Goal: Information Seeking & Learning: Check status

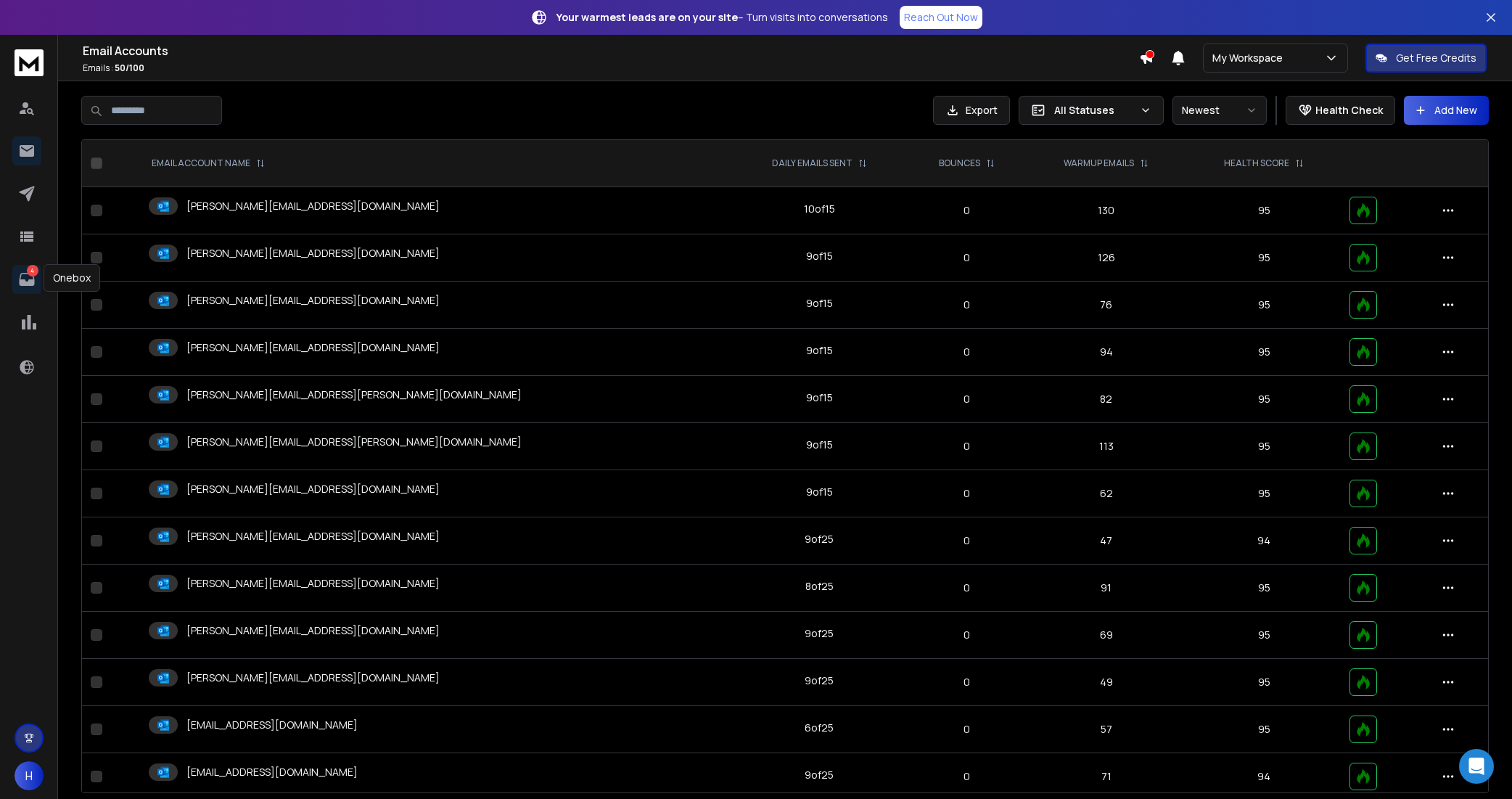
click at [25, 274] on icon at bounding box center [27, 279] width 18 height 18
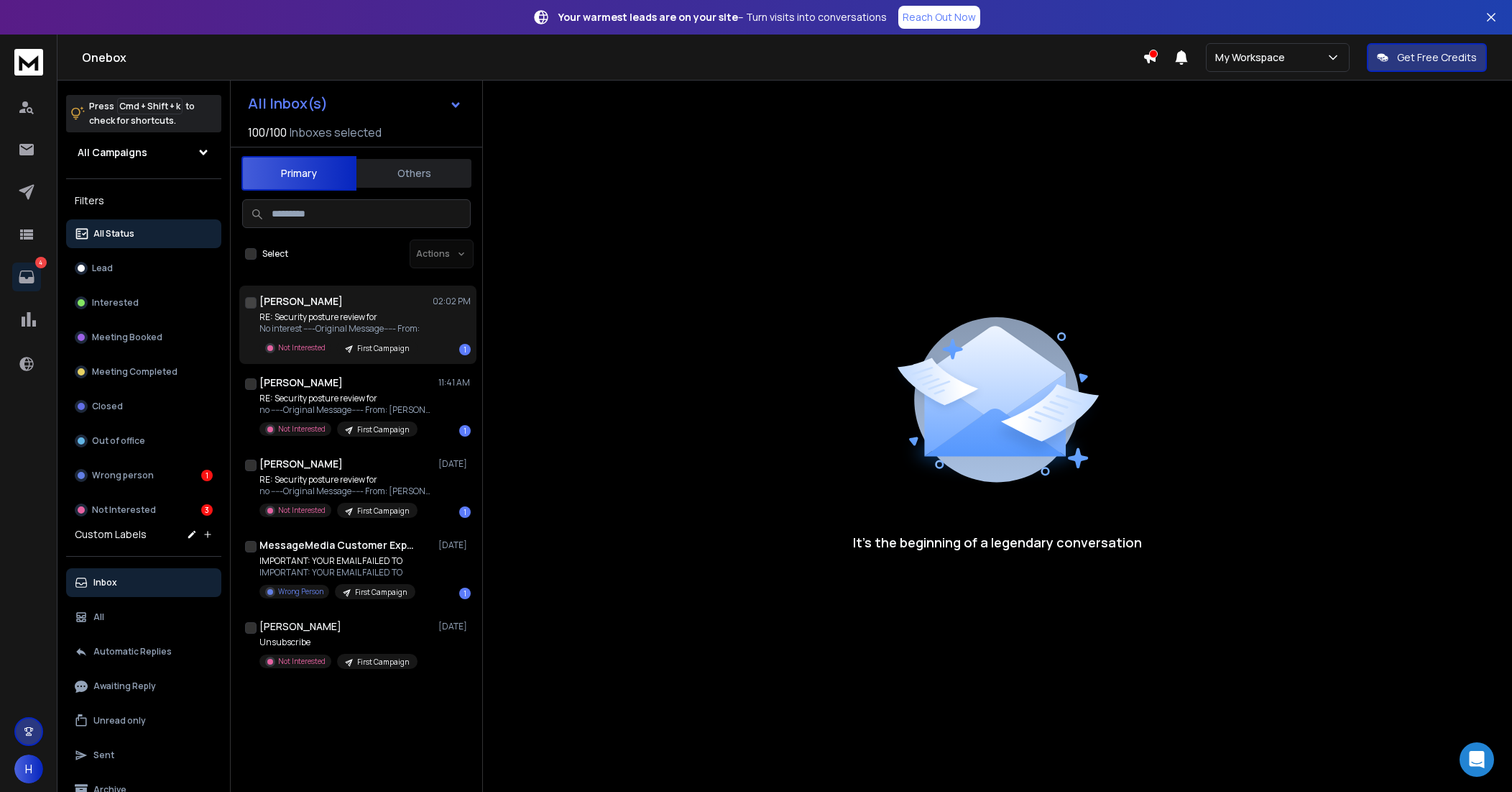
click at [378, 309] on div "[PERSON_NAME] 02:02 PM RE: Security posture review for No interest -----Origina…" at bounding box center [365, 325] width 212 height 61
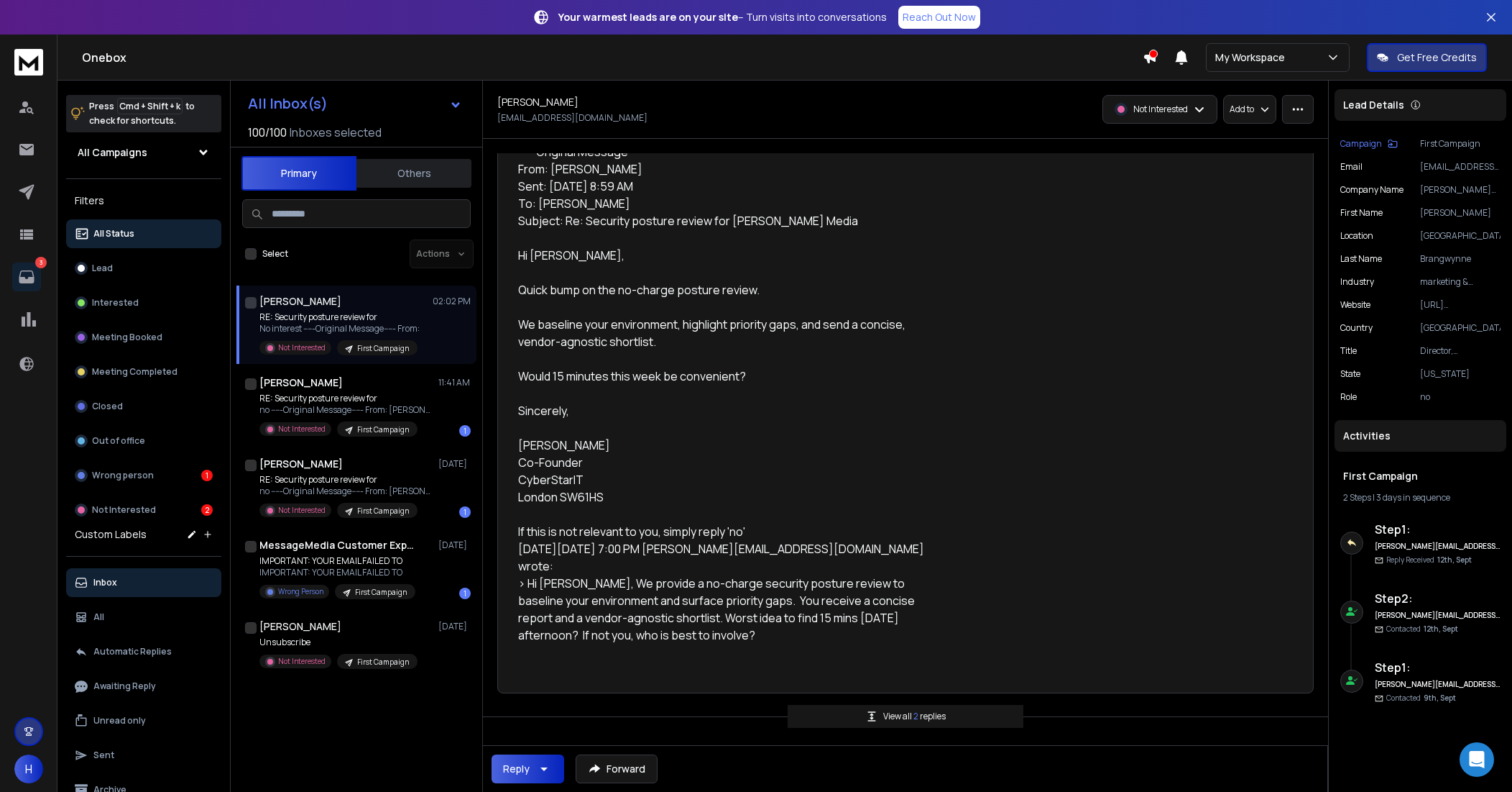
scroll to position [183, 0]
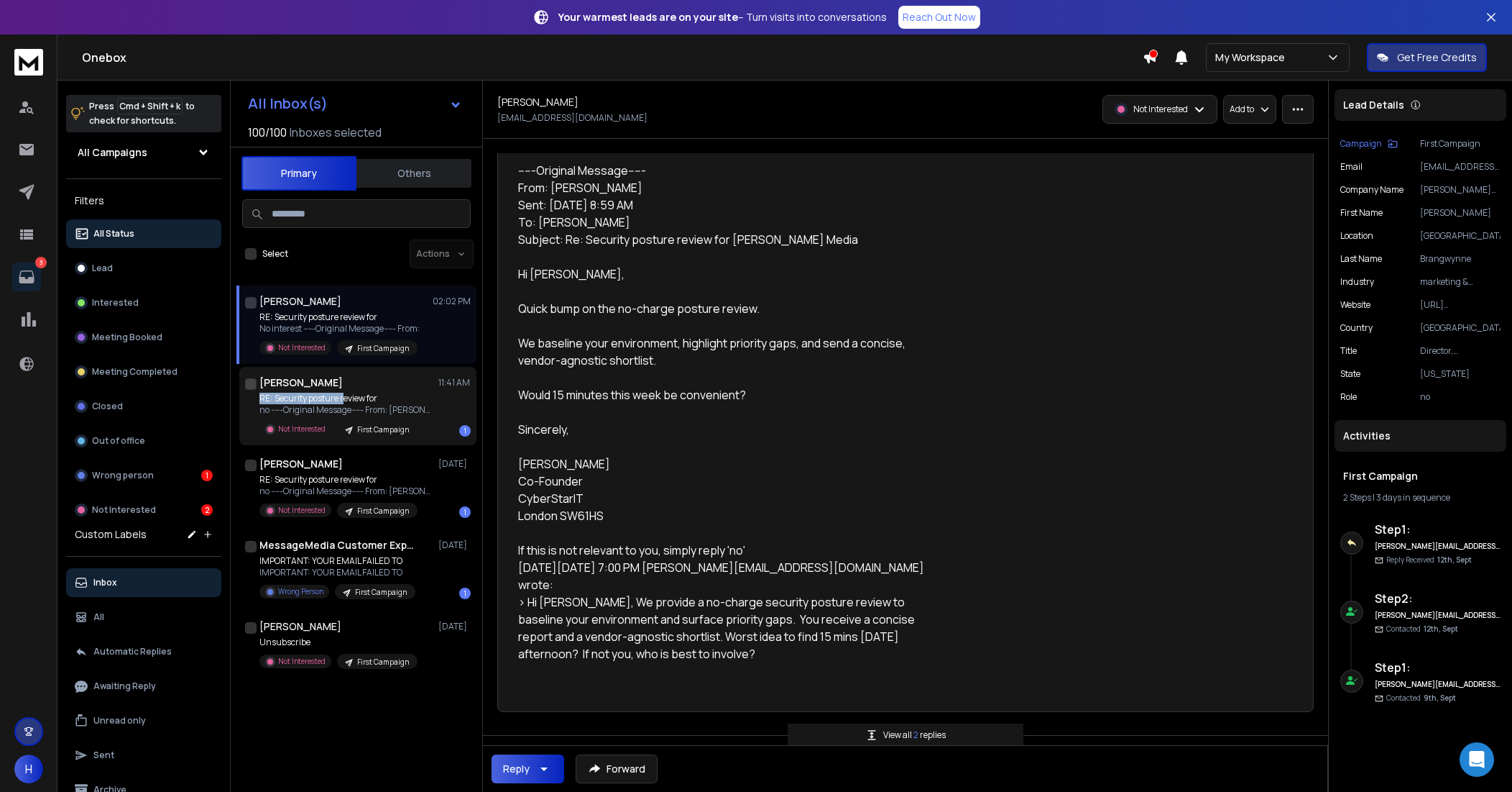
click at [345, 391] on div "[PERSON_NAME] 11:41 AM RE: Security posture review for no -----Original Message…" at bounding box center [365, 406] width 212 height 61
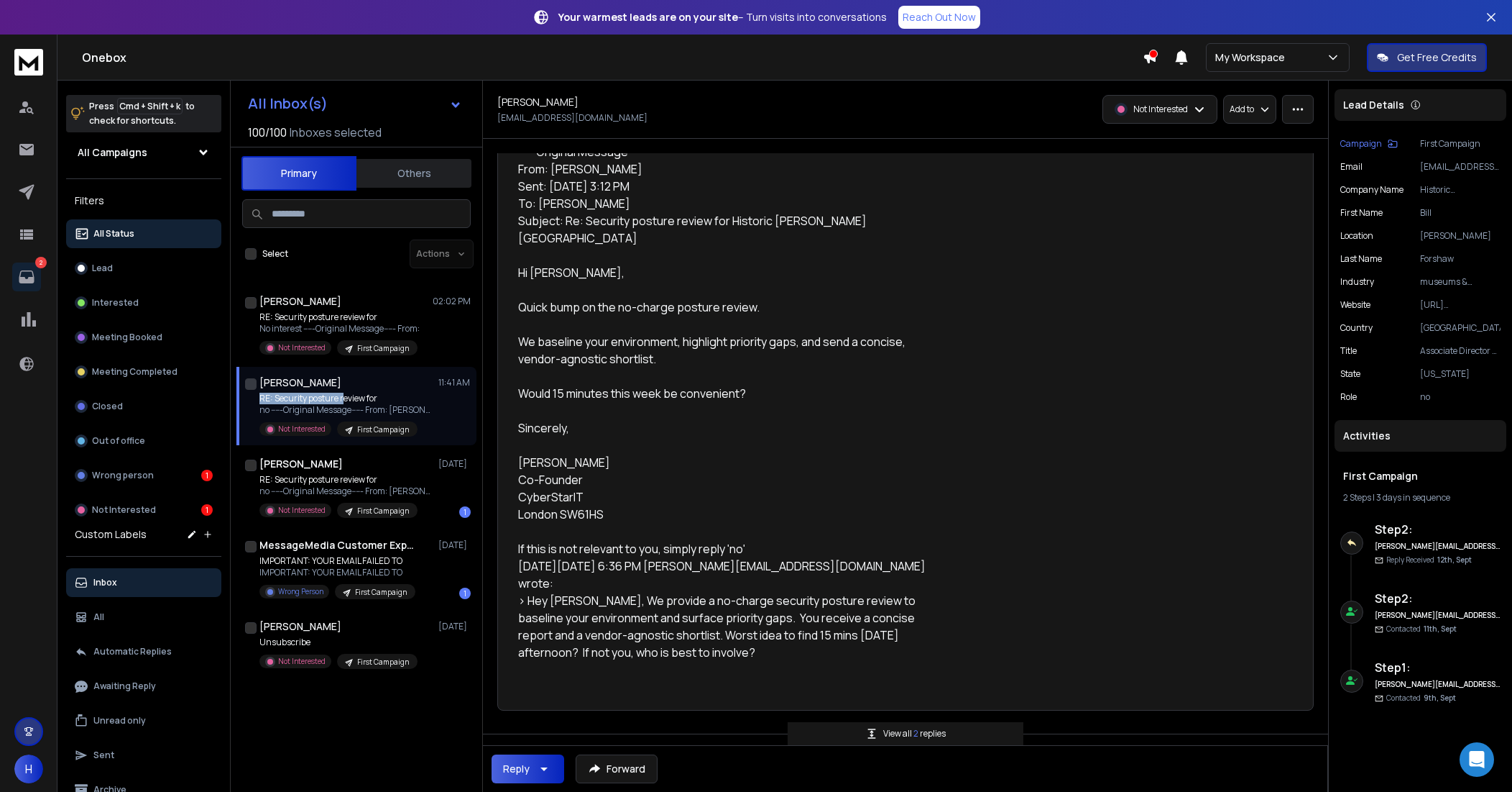
scroll to position [0, 0]
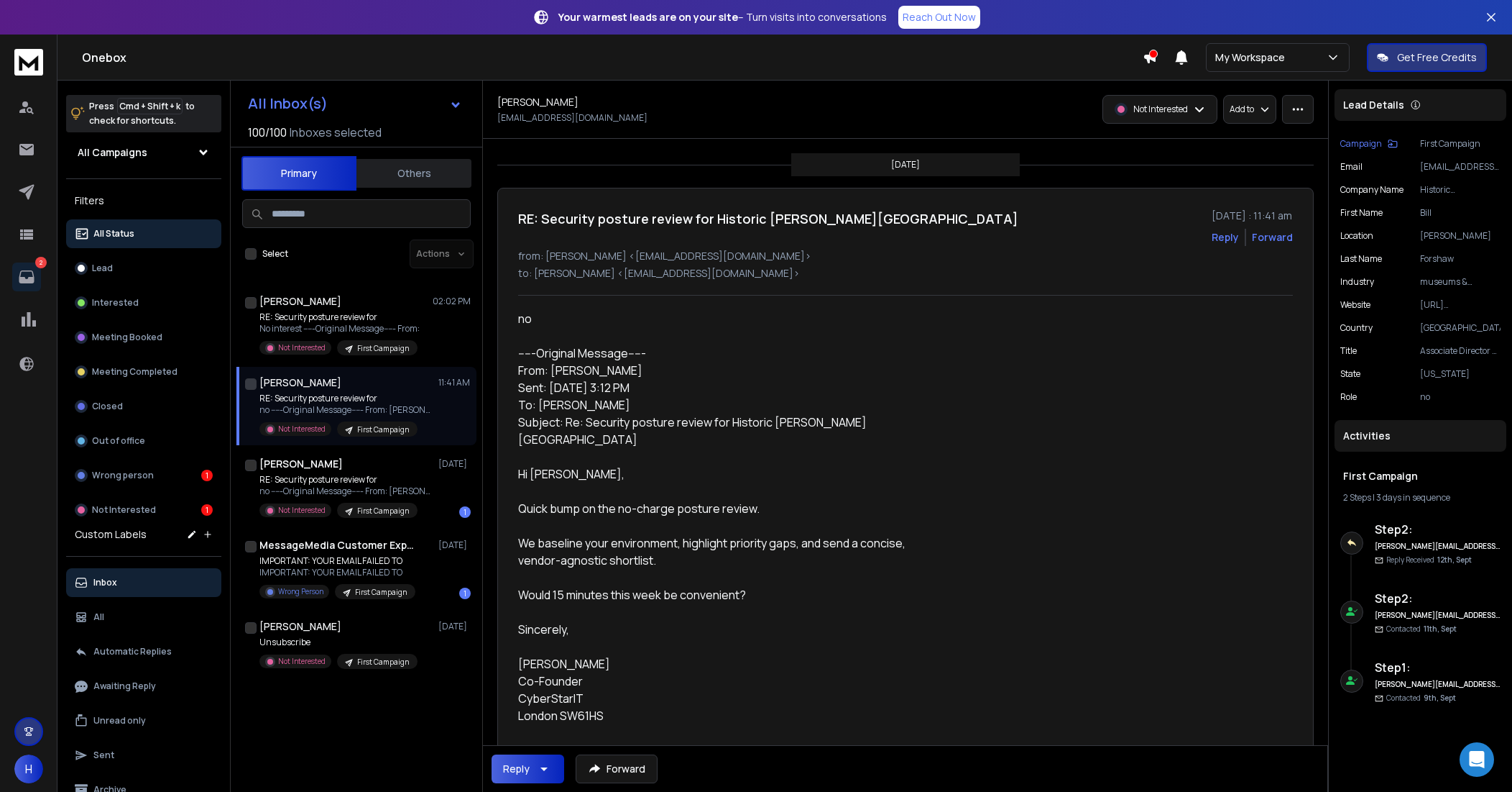
click at [368, 401] on p "RE: Security posture review for" at bounding box center [346, 398] width 173 height 12
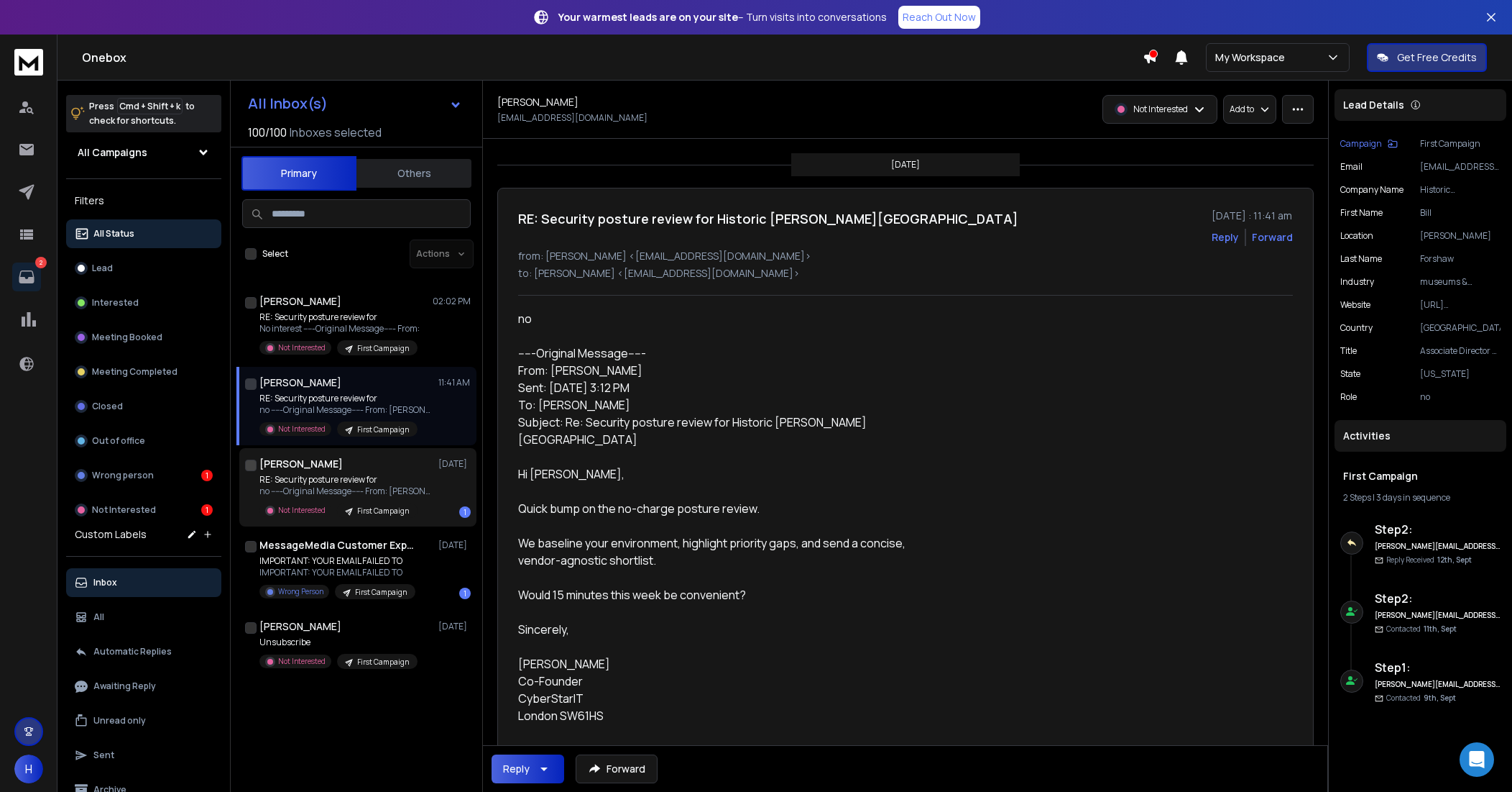
click at [357, 472] on div "[PERSON_NAME] [DATE] RE: Security posture review for no -----Original Message--…" at bounding box center [365, 487] width 212 height 61
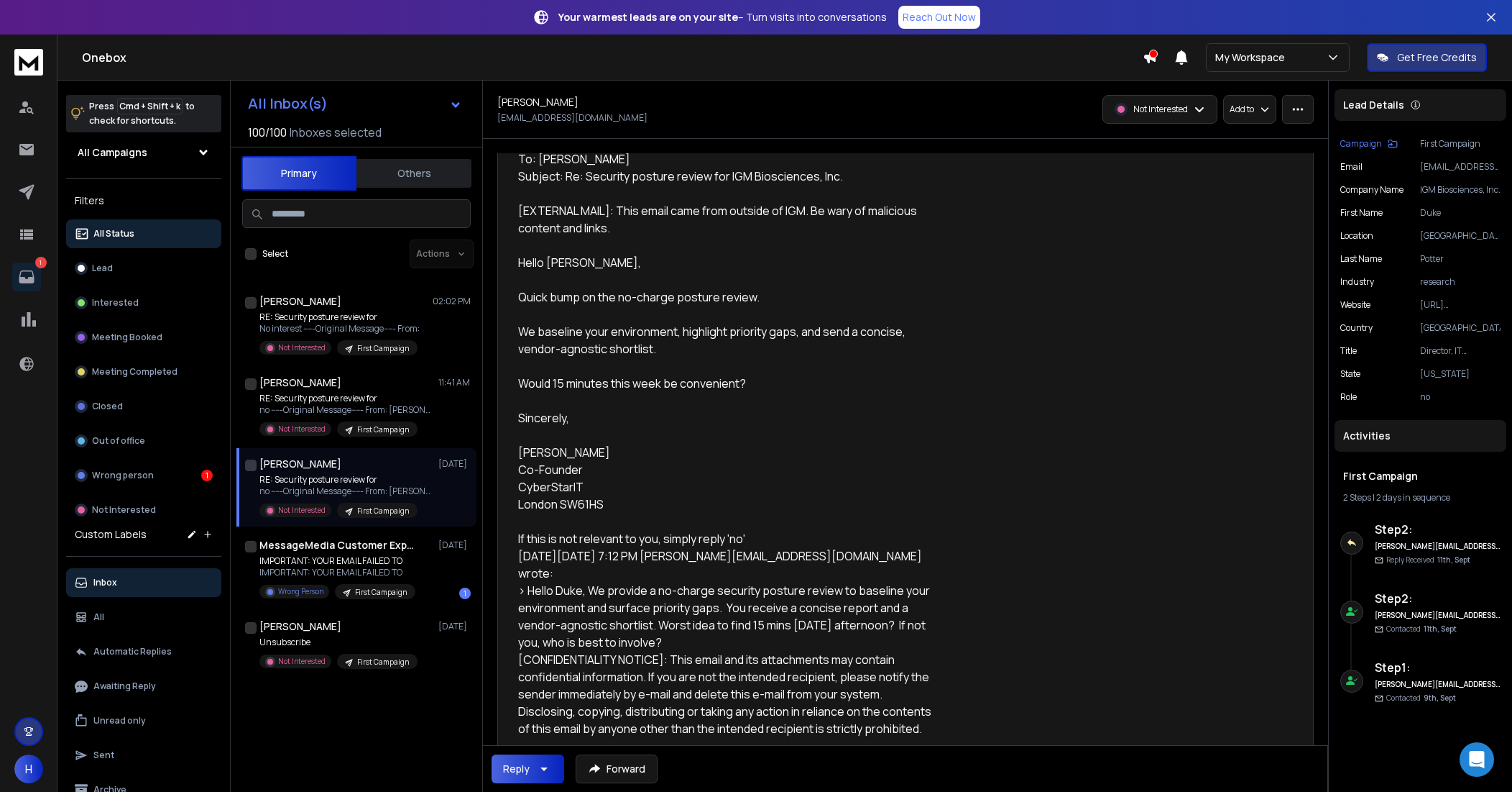
scroll to position [248, 0]
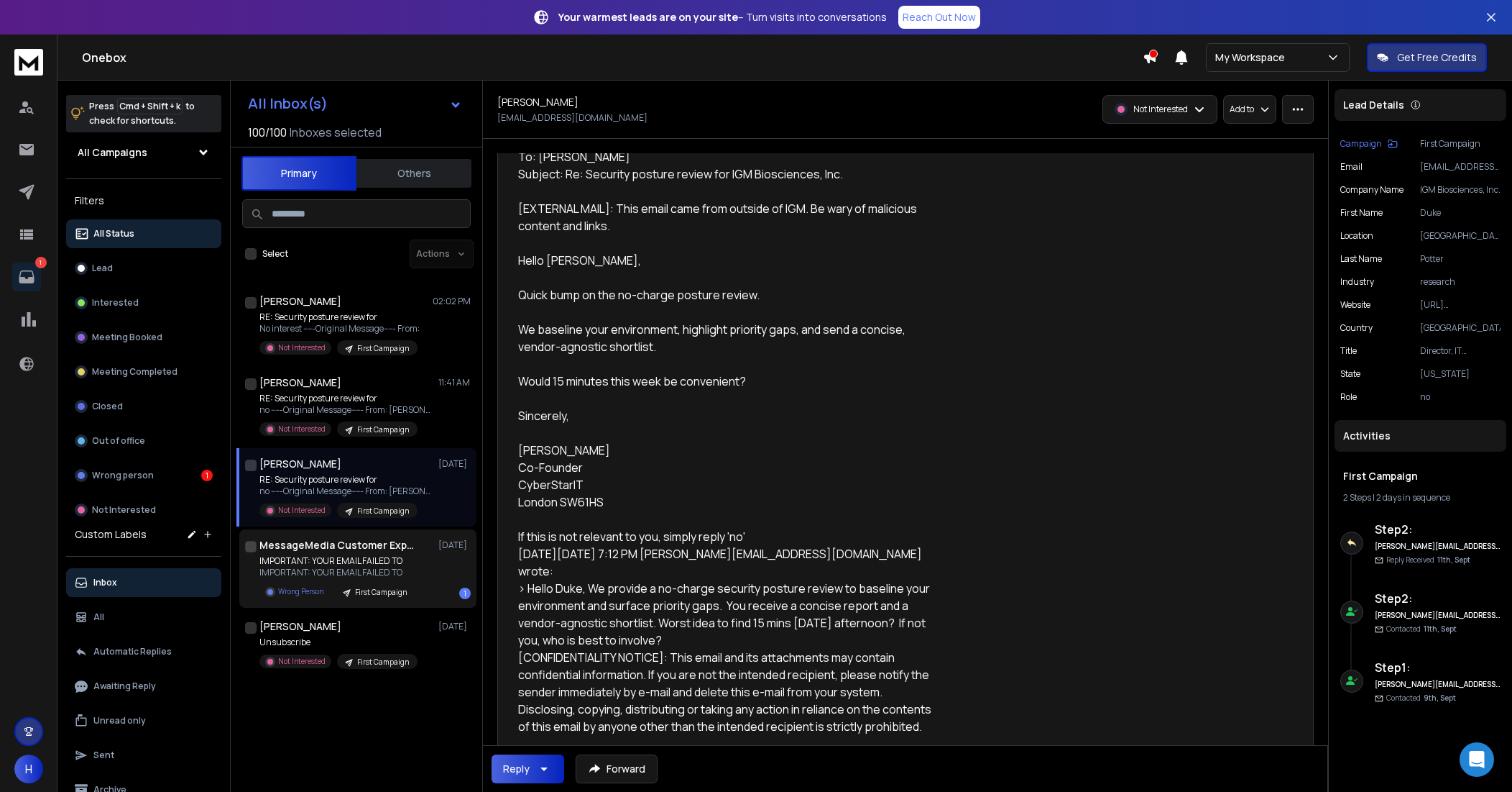
click at [343, 554] on div "MessageMedia Customer Experience [DATE] IMPORTANT: YOUR EMAIL FAILED TO IMPORTA…" at bounding box center [365, 569] width 212 height 61
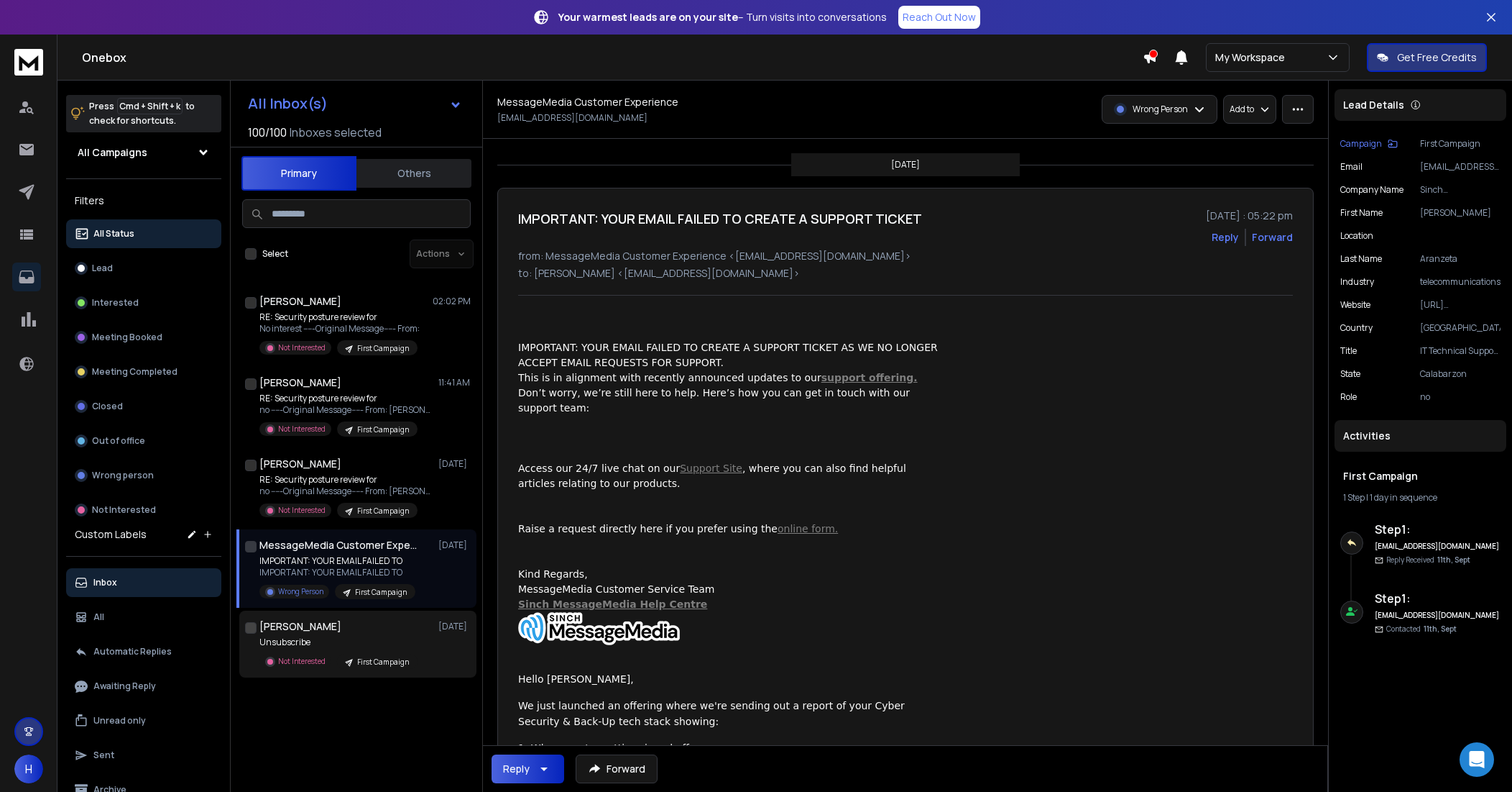
click at [344, 630] on div "[PERSON_NAME] [DATE]" at bounding box center [365, 626] width 212 height 14
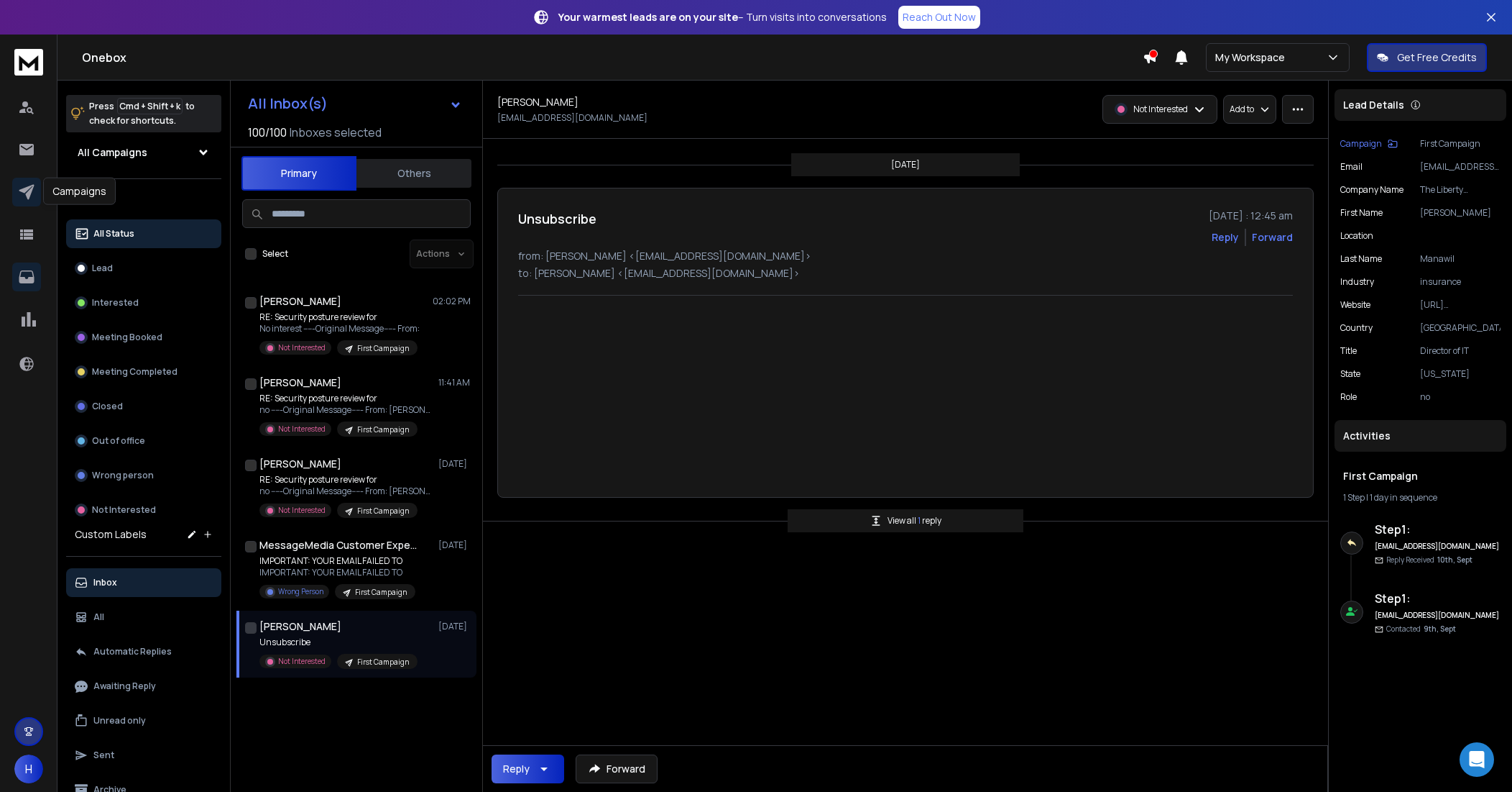
click at [32, 189] on icon at bounding box center [27, 192] width 17 height 17
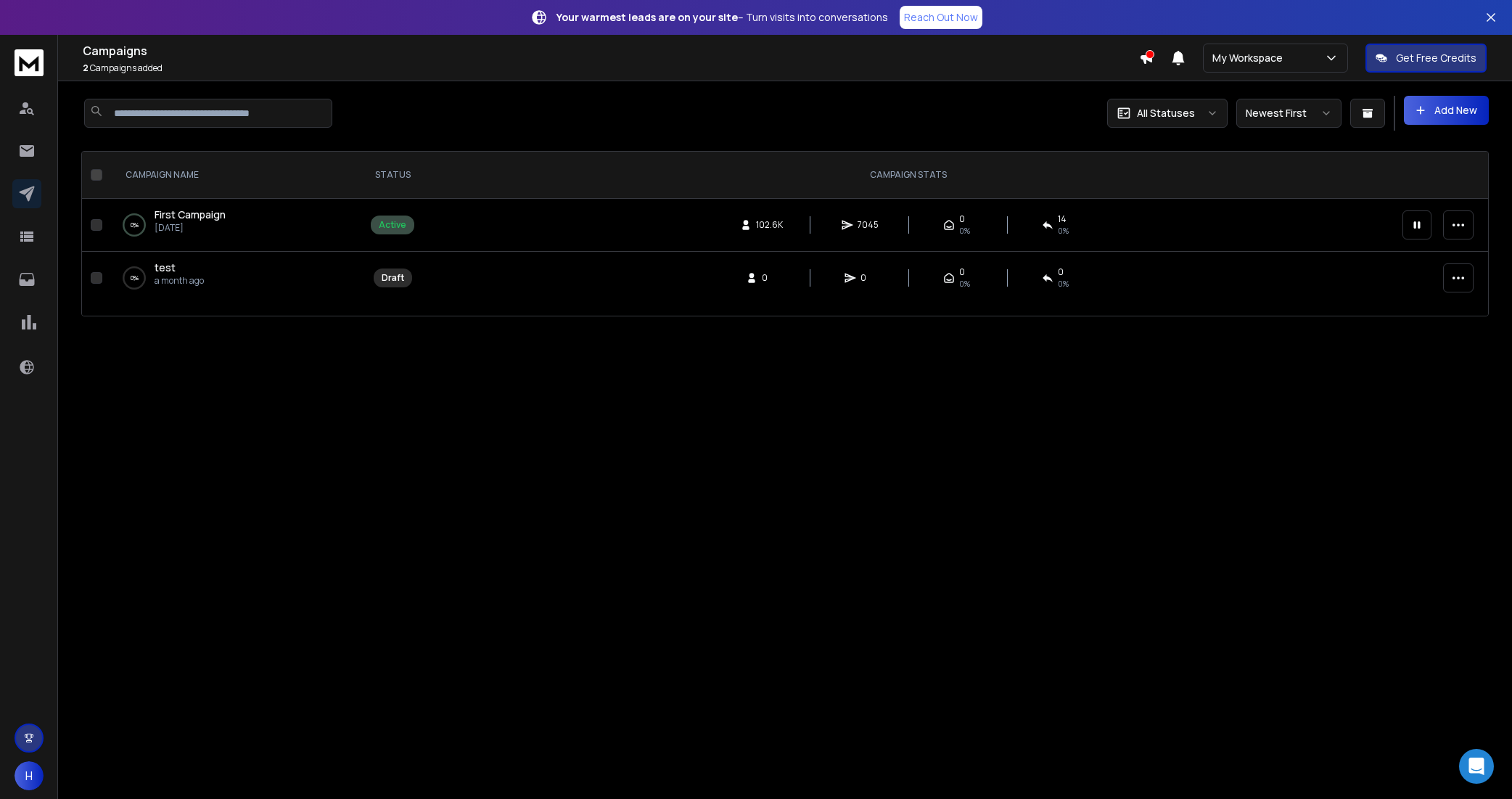
click at [509, 235] on div "102.6K 7045 0 0% 14 0 %" at bounding box center [908, 225] width 953 height 23
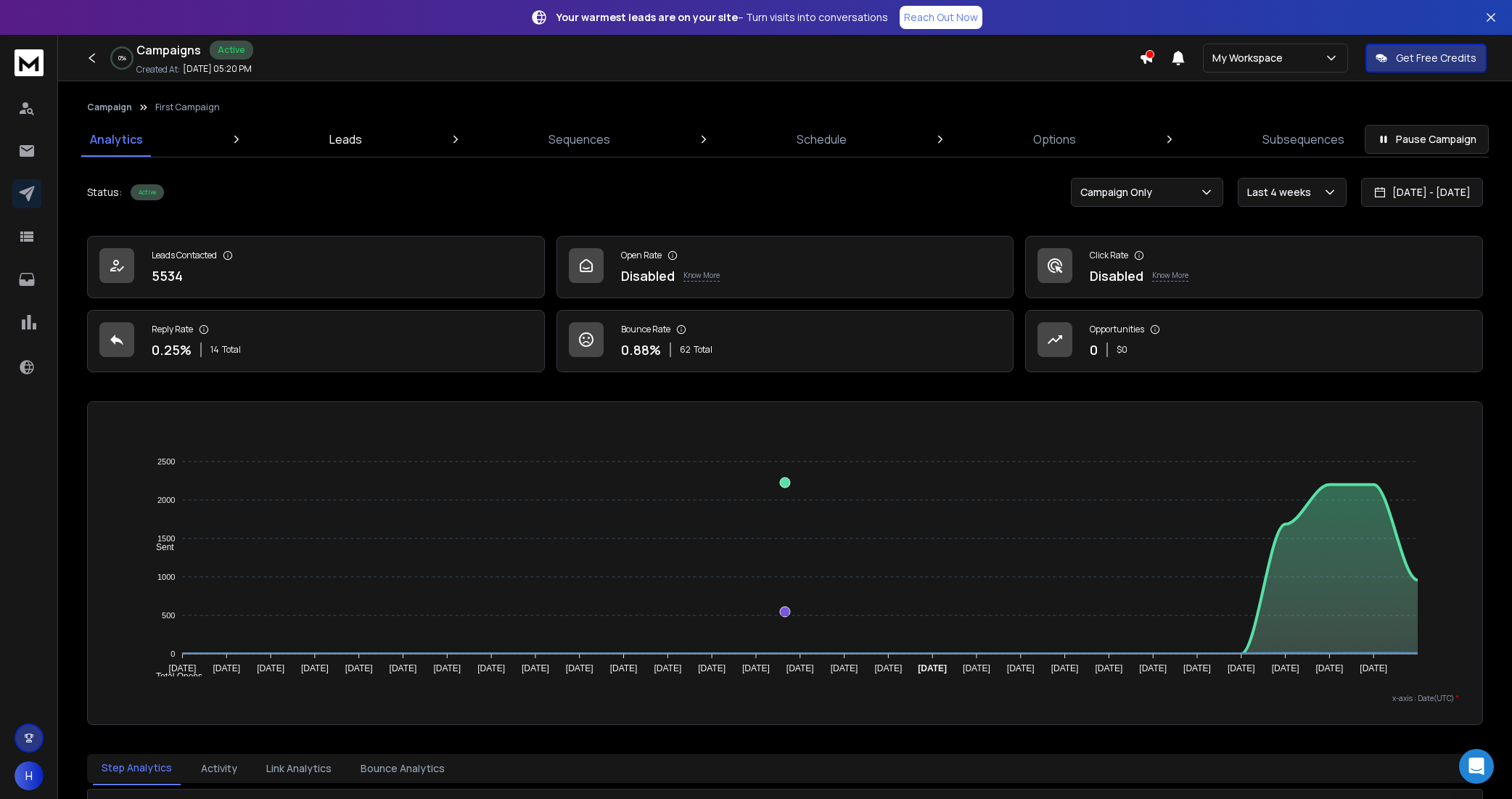
click at [339, 140] on p "Leads" at bounding box center [345, 139] width 33 height 18
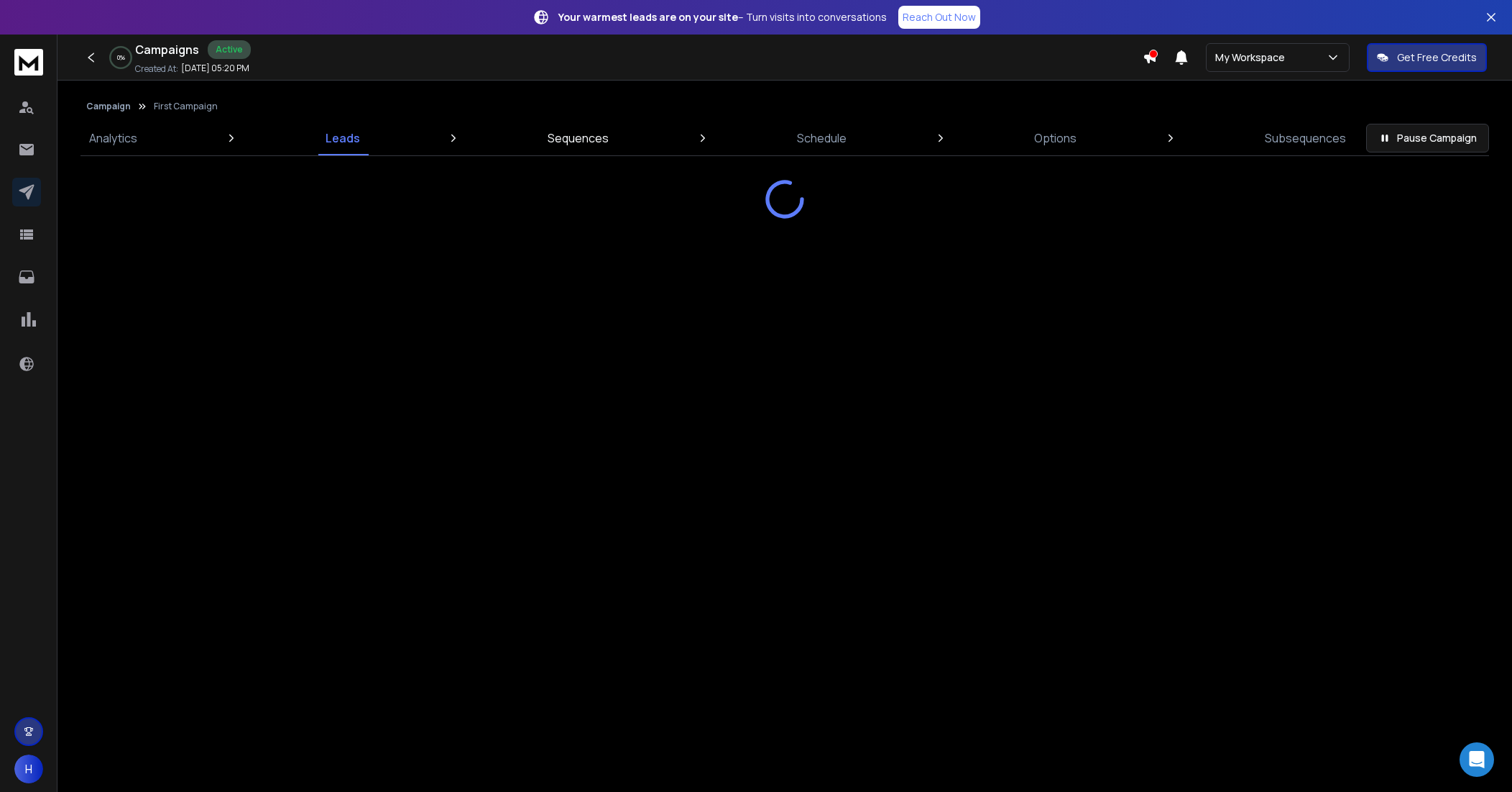
click at [558, 144] on p "Sequences" at bounding box center [578, 138] width 61 height 17
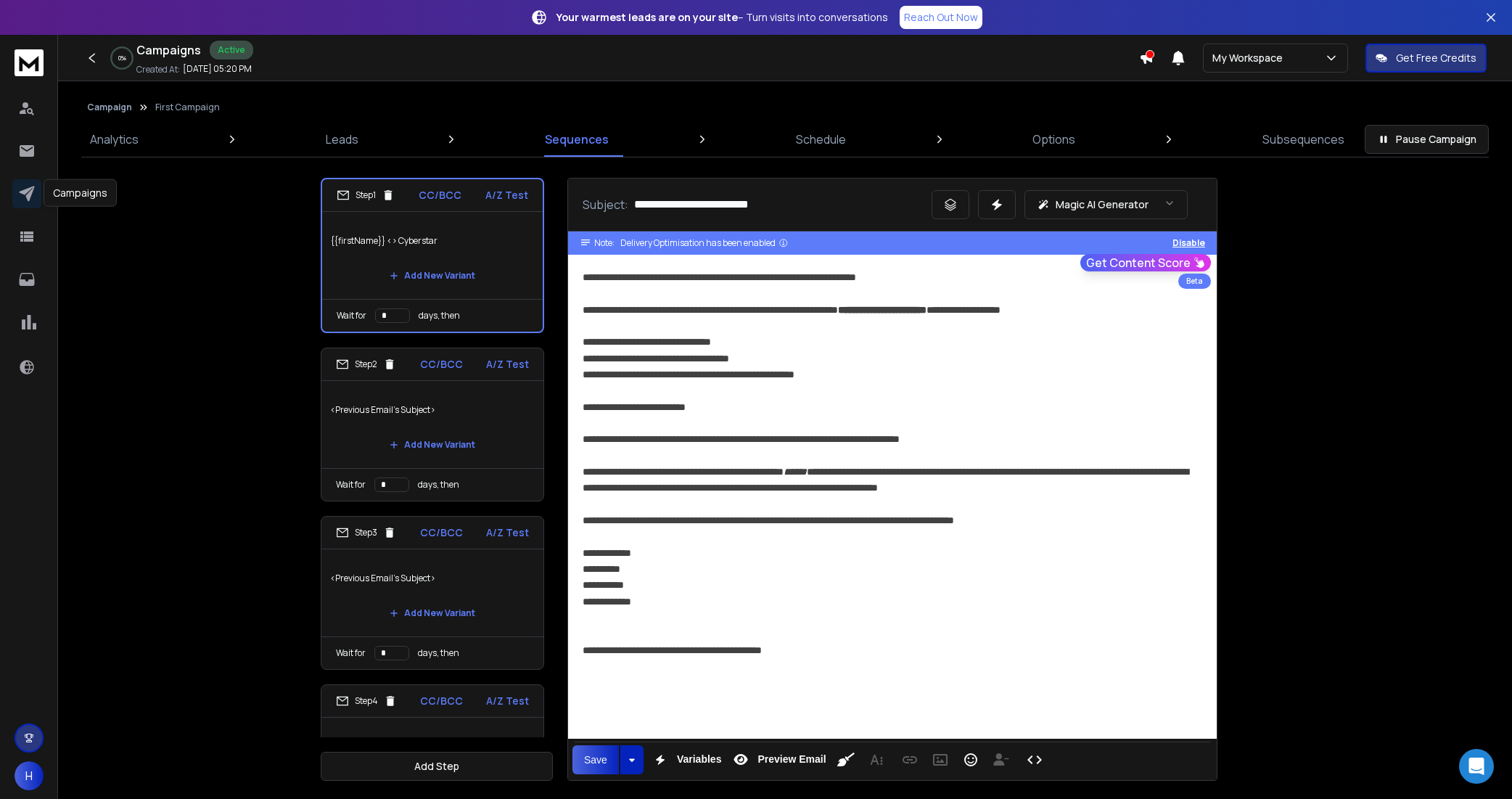
click at [26, 188] on icon at bounding box center [27, 193] width 15 height 15
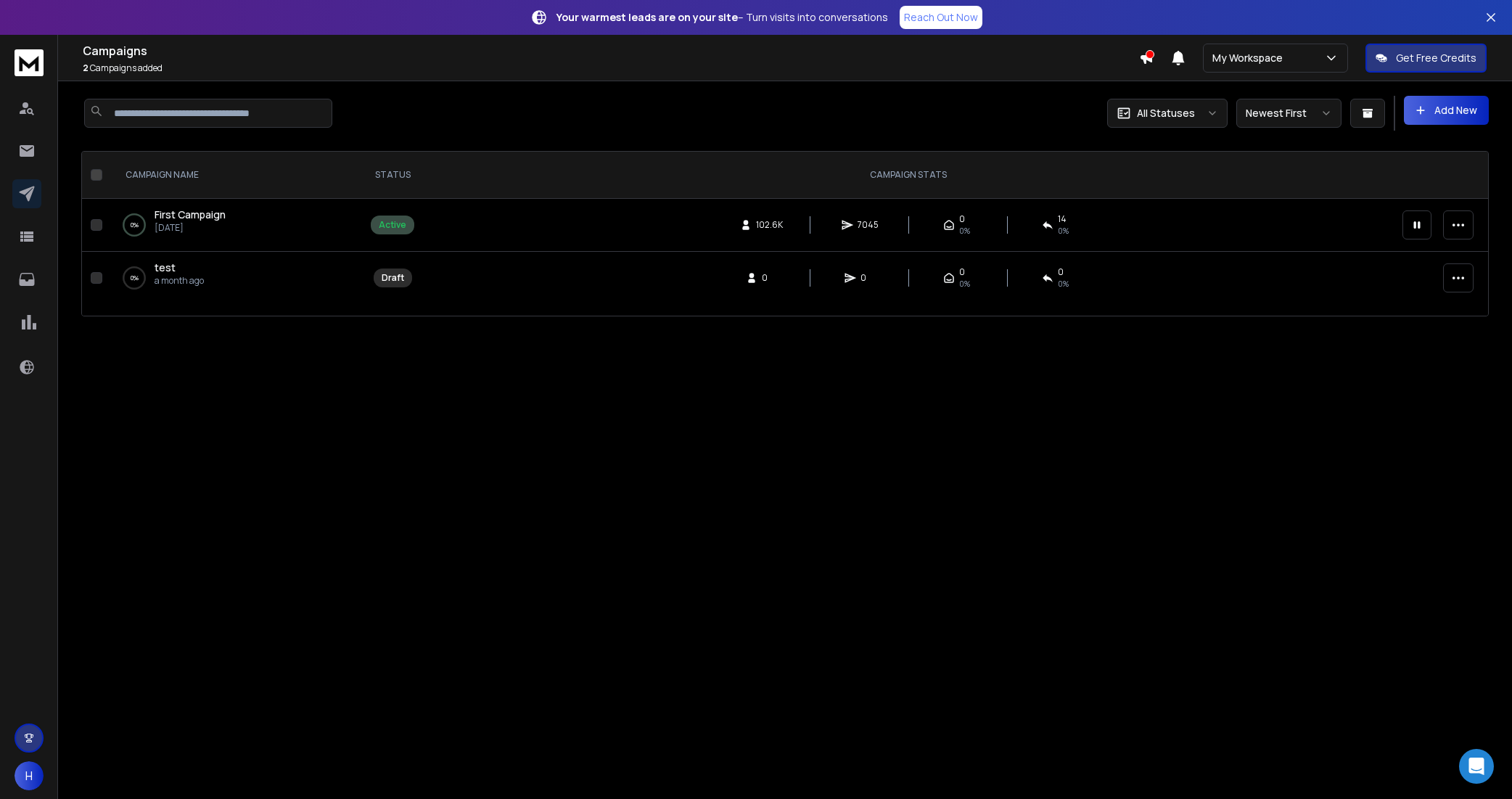
click at [224, 214] on span "First Campaign" at bounding box center [189, 214] width 71 height 13
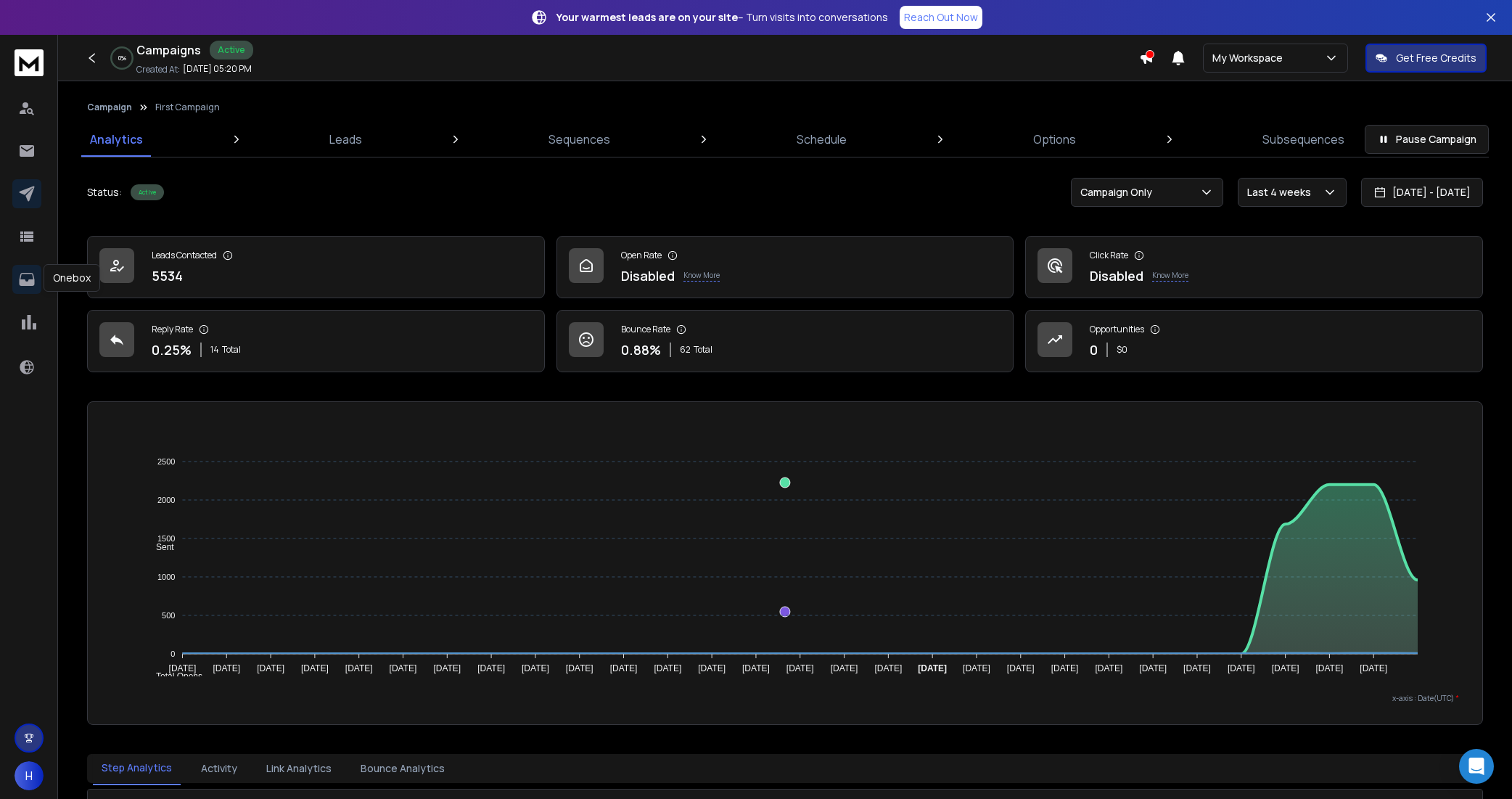
click at [24, 278] on icon at bounding box center [27, 279] width 18 height 18
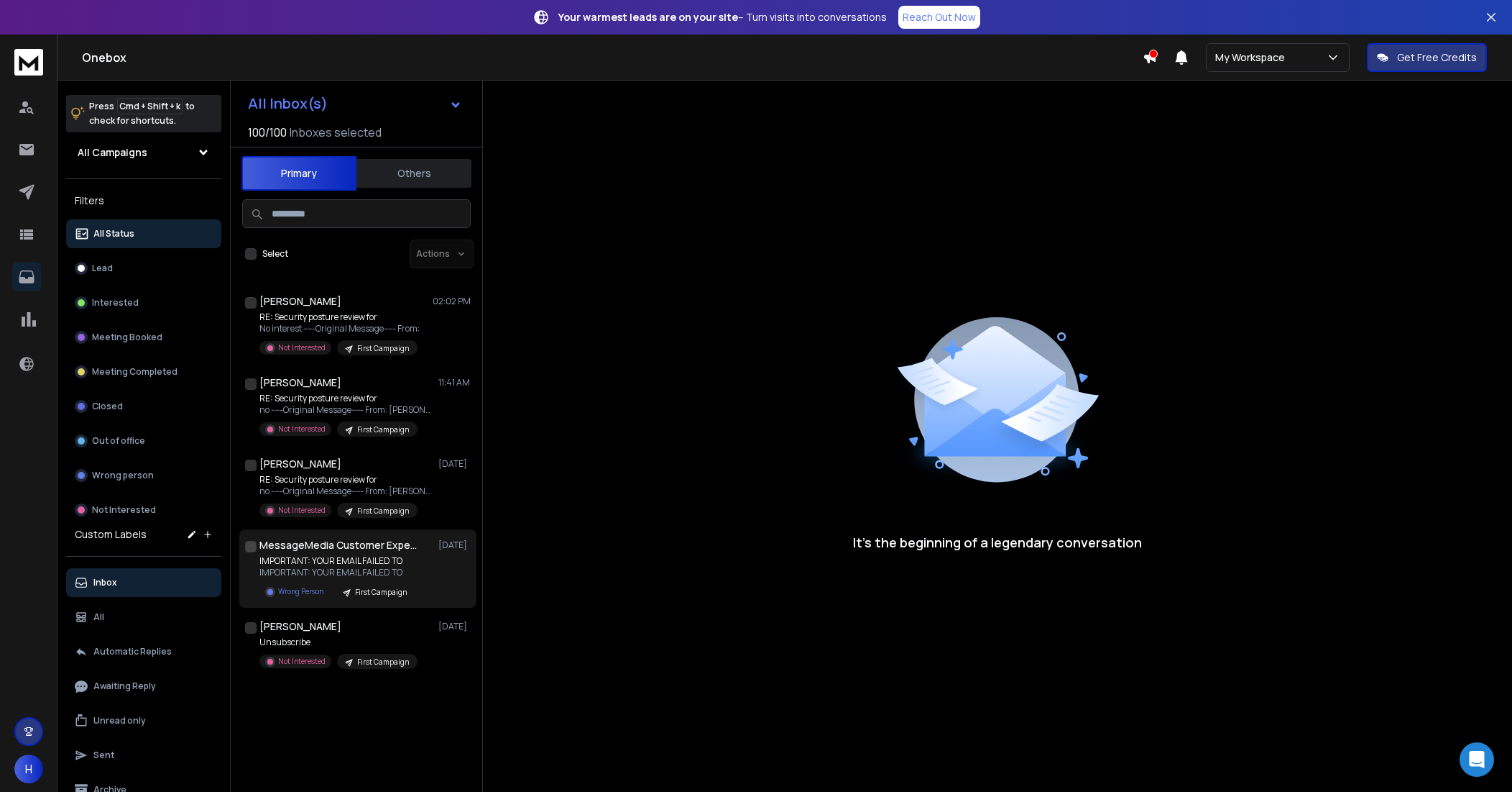
click at [319, 560] on p "IMPORTANT: YOUR EMAIL FAILED TO" at bounding box center [338, 561] width 156 height 12
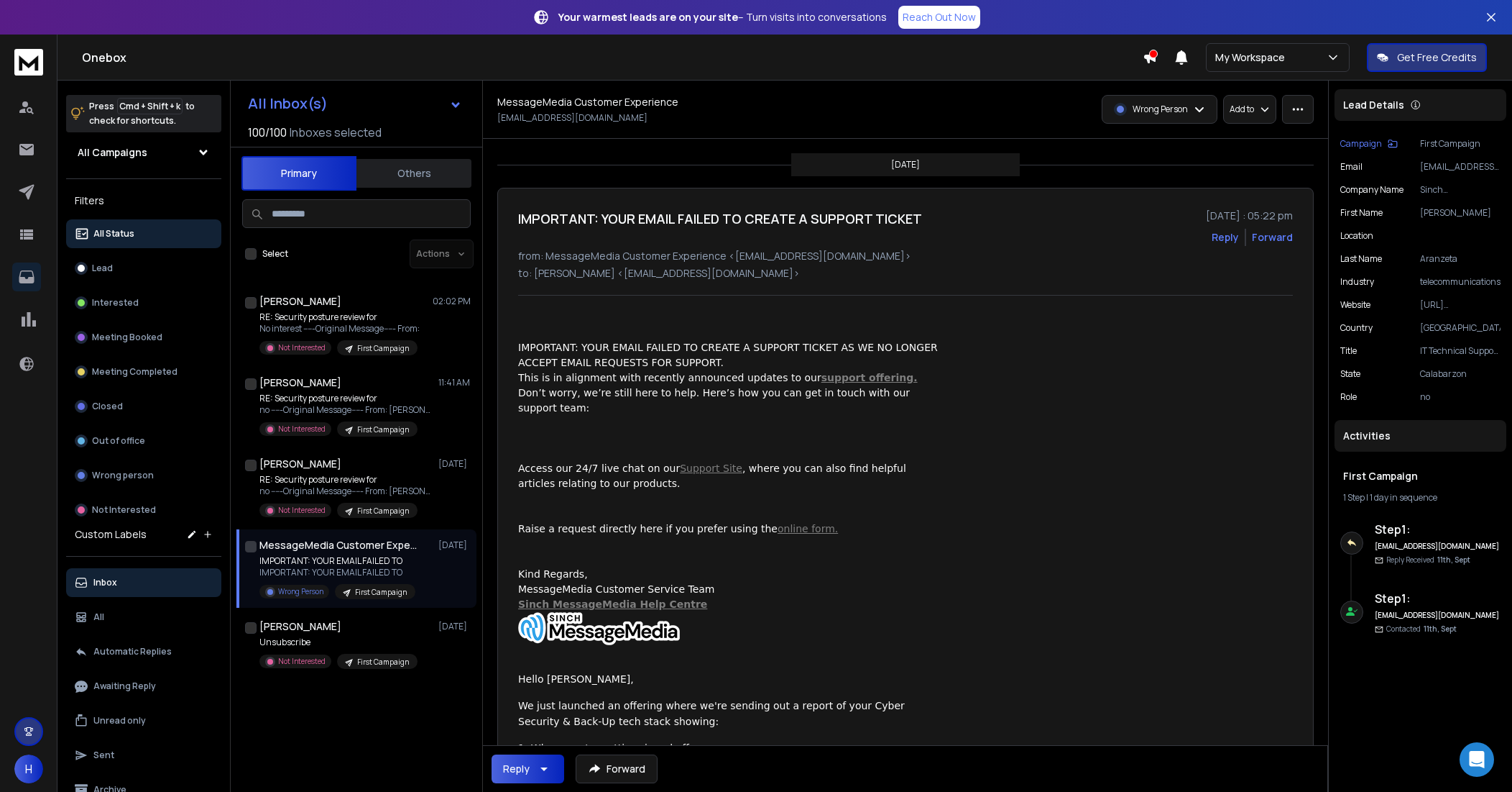
click at [393, 184] on button "Others" at bounding box center [414, 174] width 115 height 32
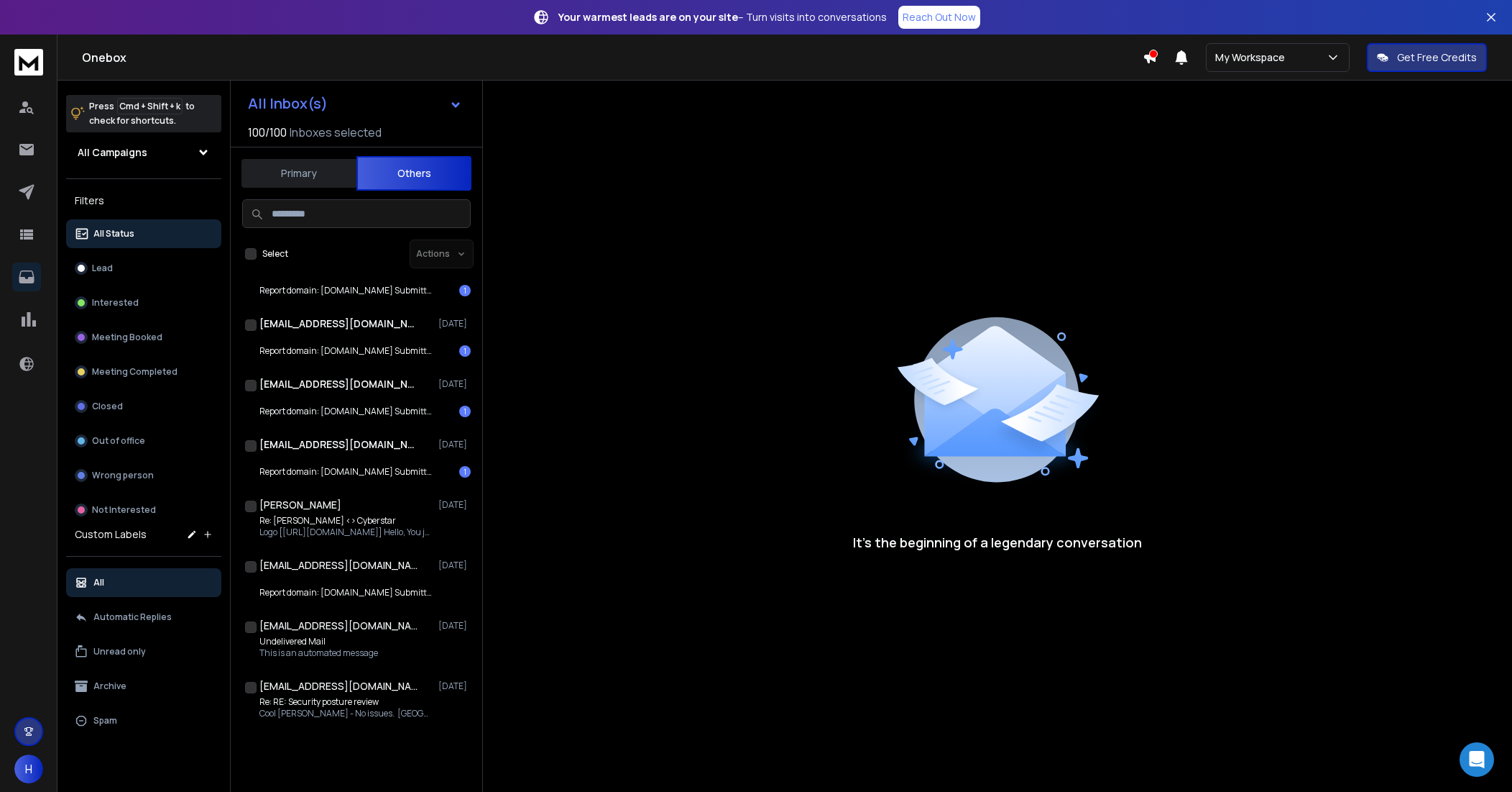
scroll to position [334, 0]
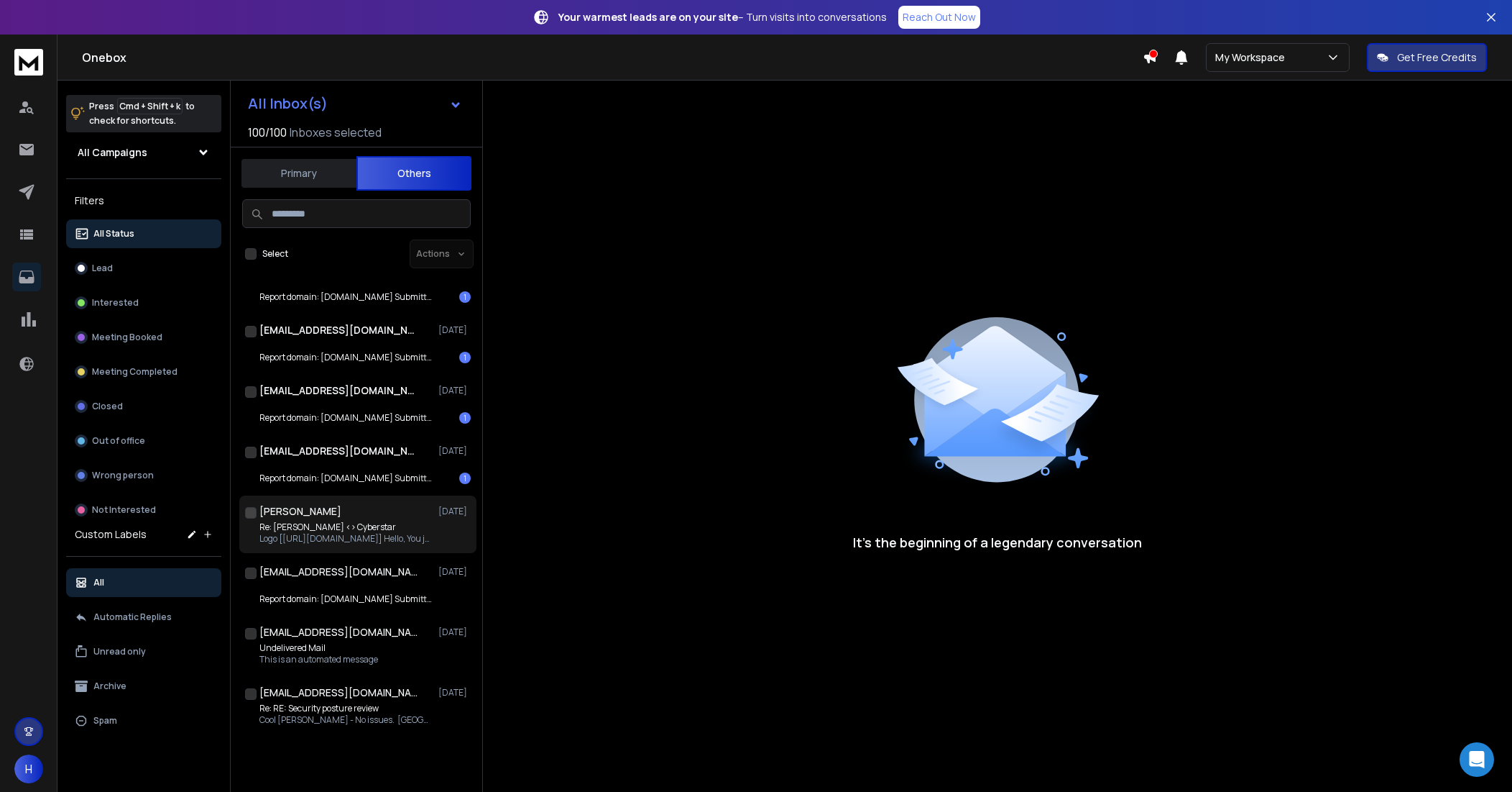
click at [341, 511] on h1 "[PERSON_NAME]" at bounding box center [300, 511] width 82 height 14
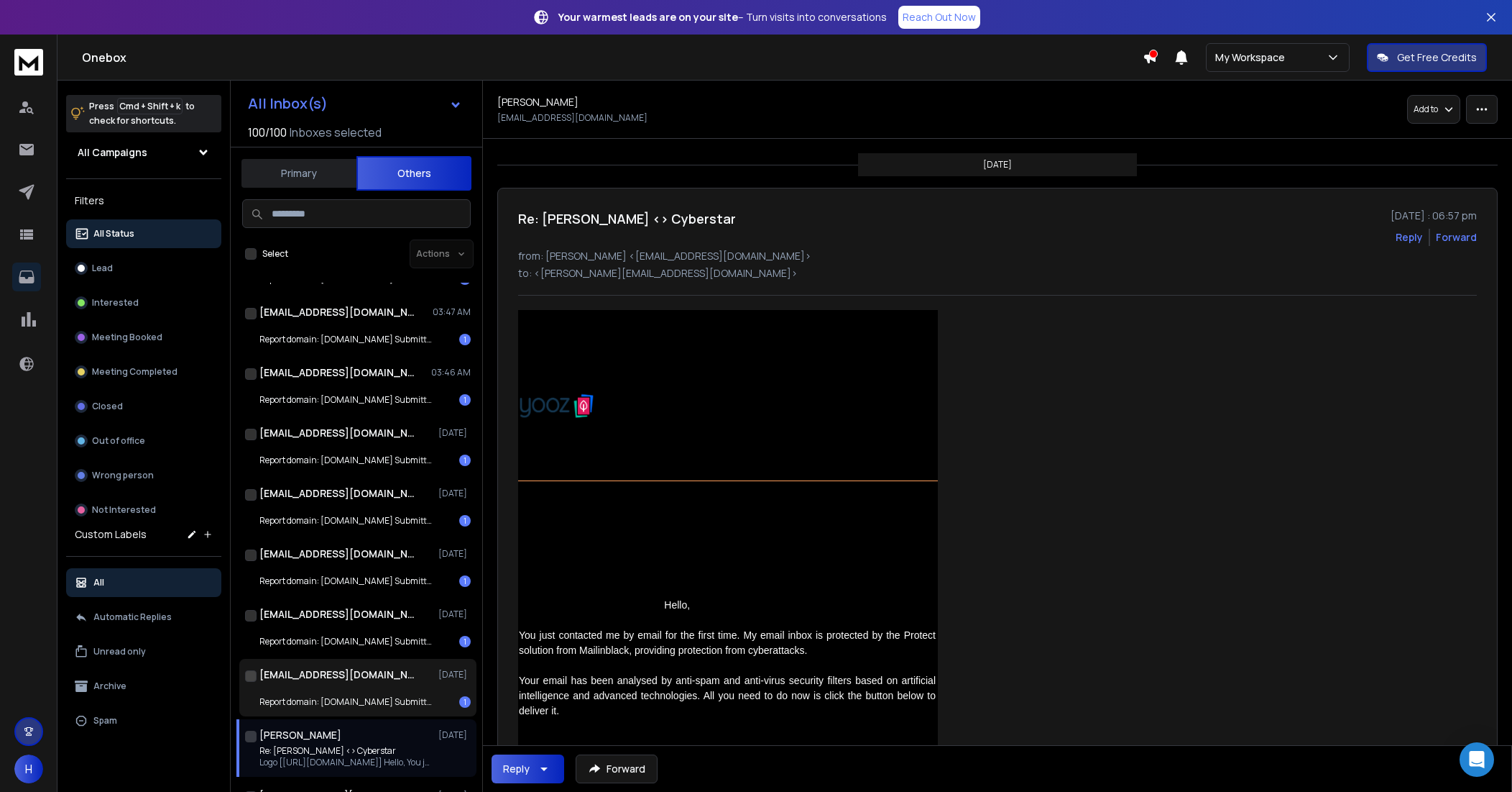
scroll to position [0, 0]
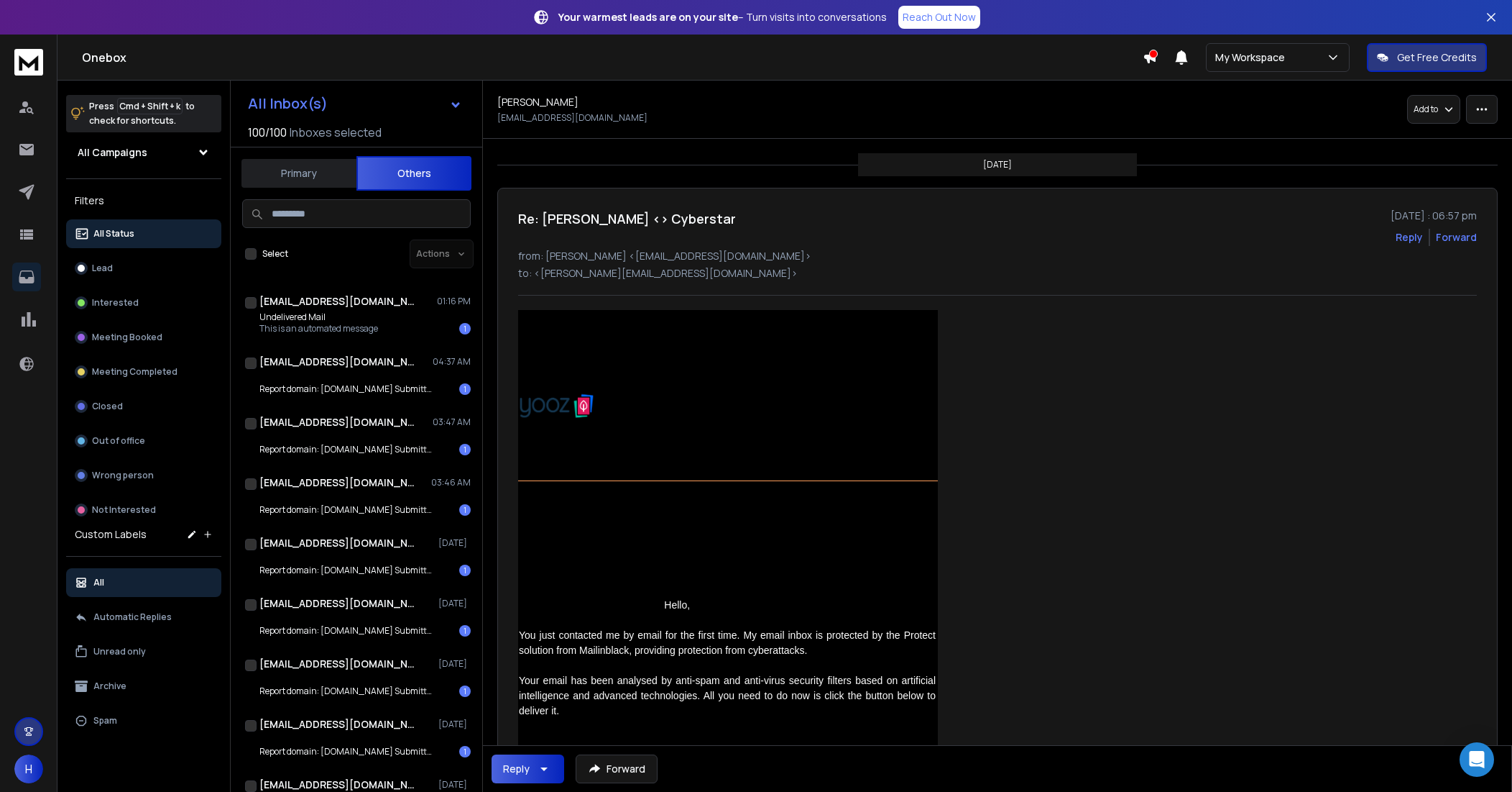
click at [302, 178] on button "Primary" at bounding box center [299, 174] width 115 height 32
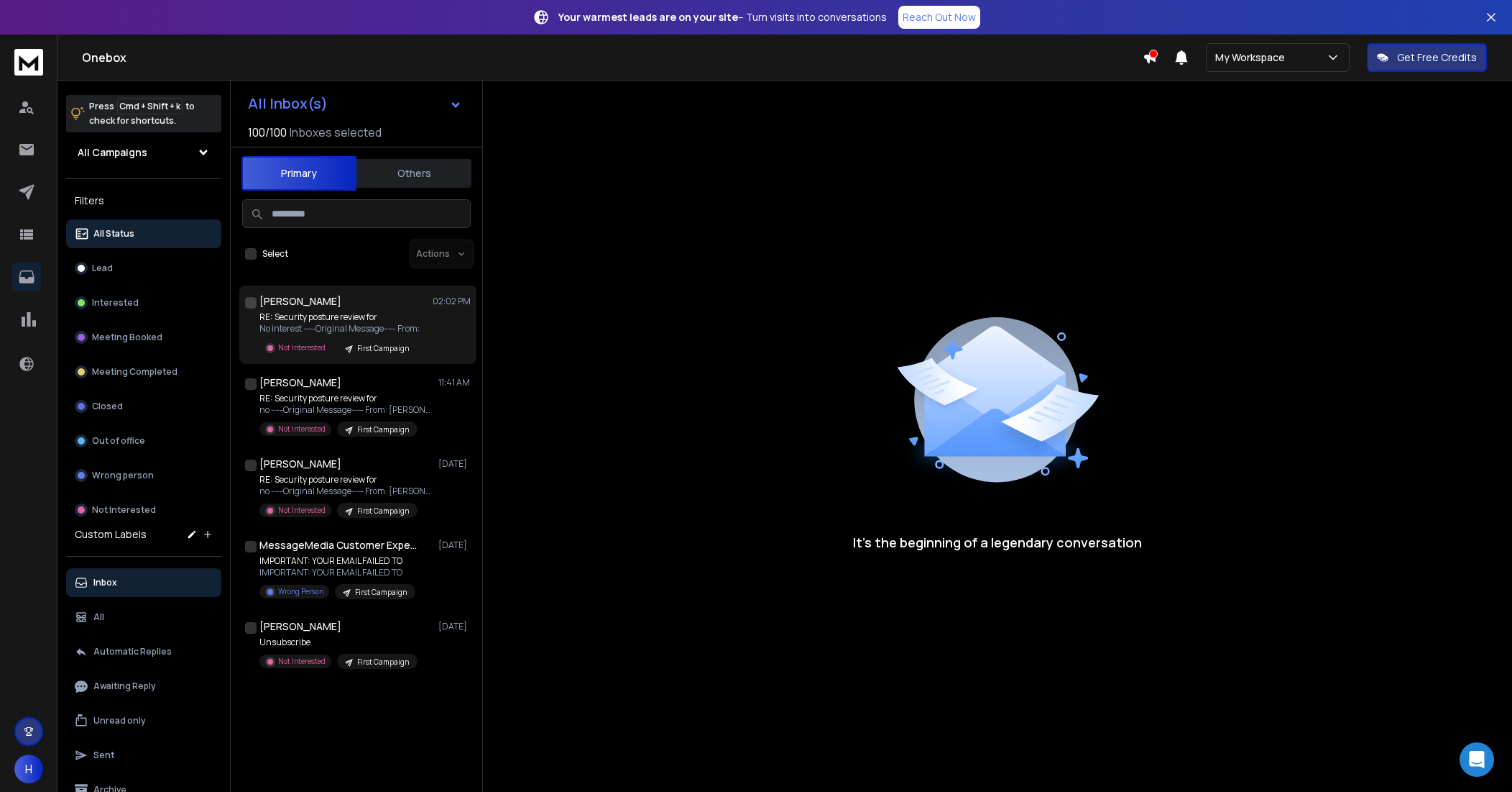
click at [336, 309] on div "[PERSON_NAME] 02:02 PM RE: Security posture review for No interest -----Origina…" at bounding box center [365, 325] width 212 height 61
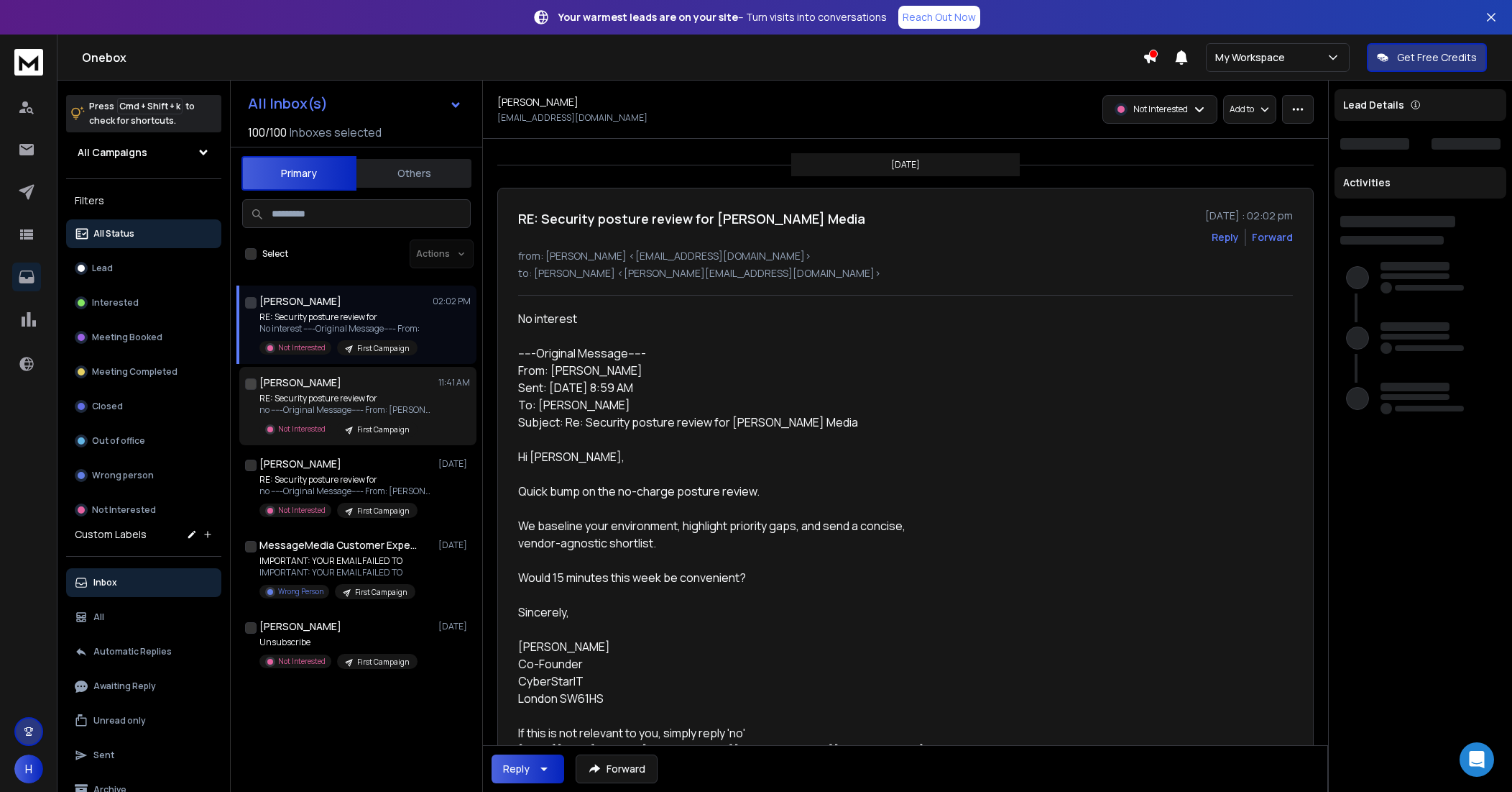
click at [319, 403] on p "RE: Security posture review for" at bounding box center [346, 398] width 173 height 12
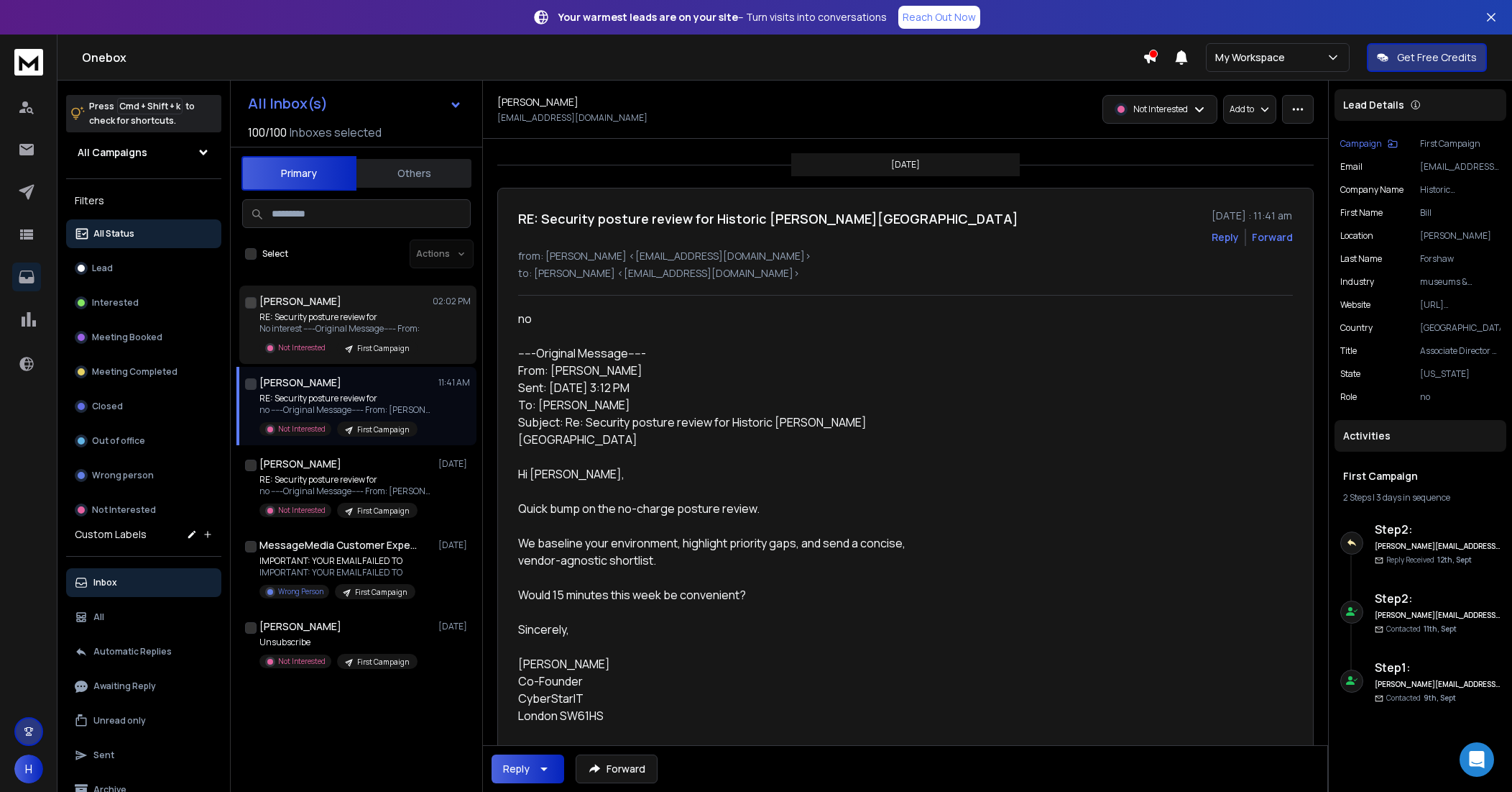
click at [330, 317] on p "RE: Security posture review for" at bounding box center [339, 317] width 160 height 12
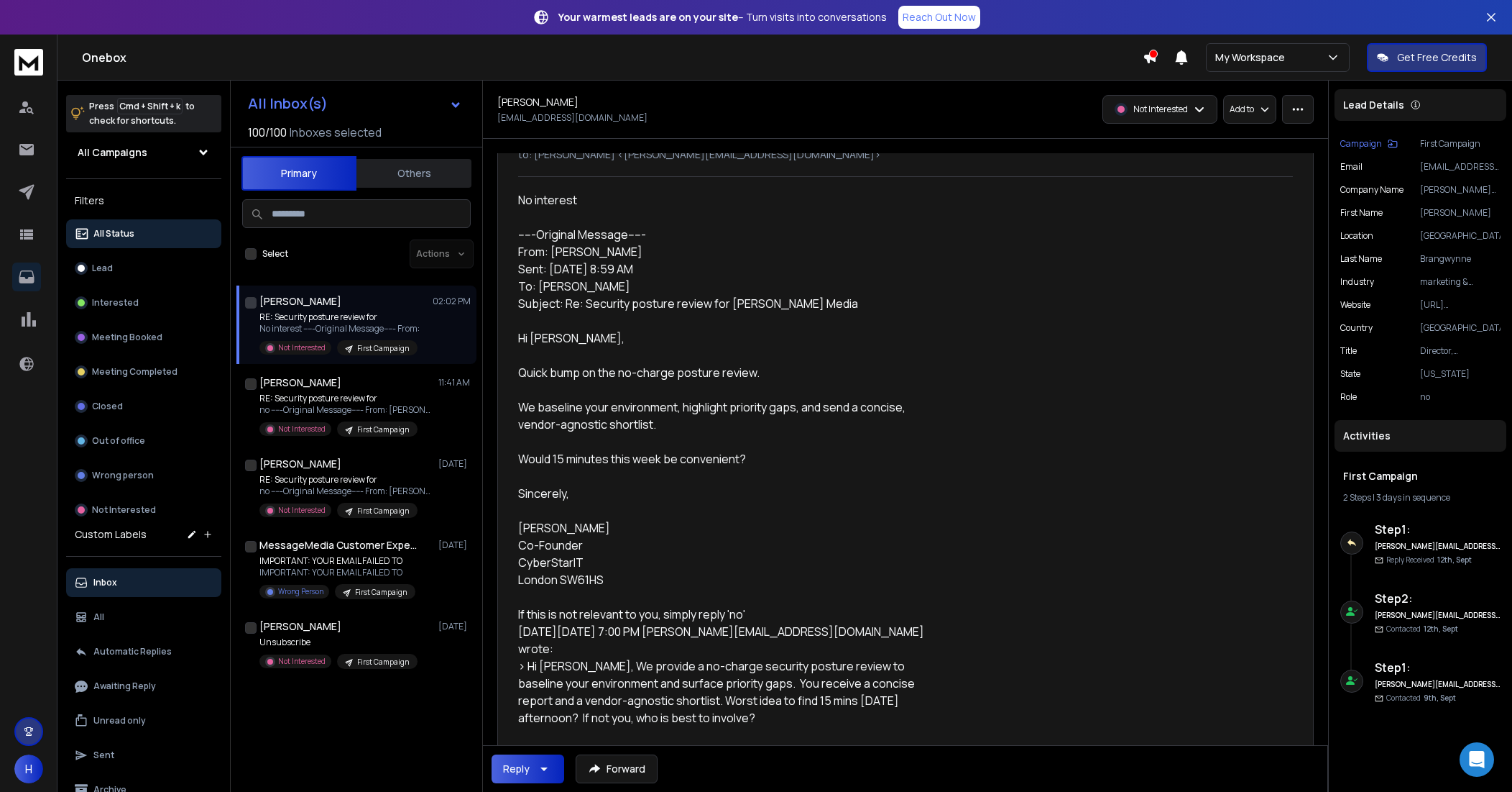
scroll to position [202, 0]
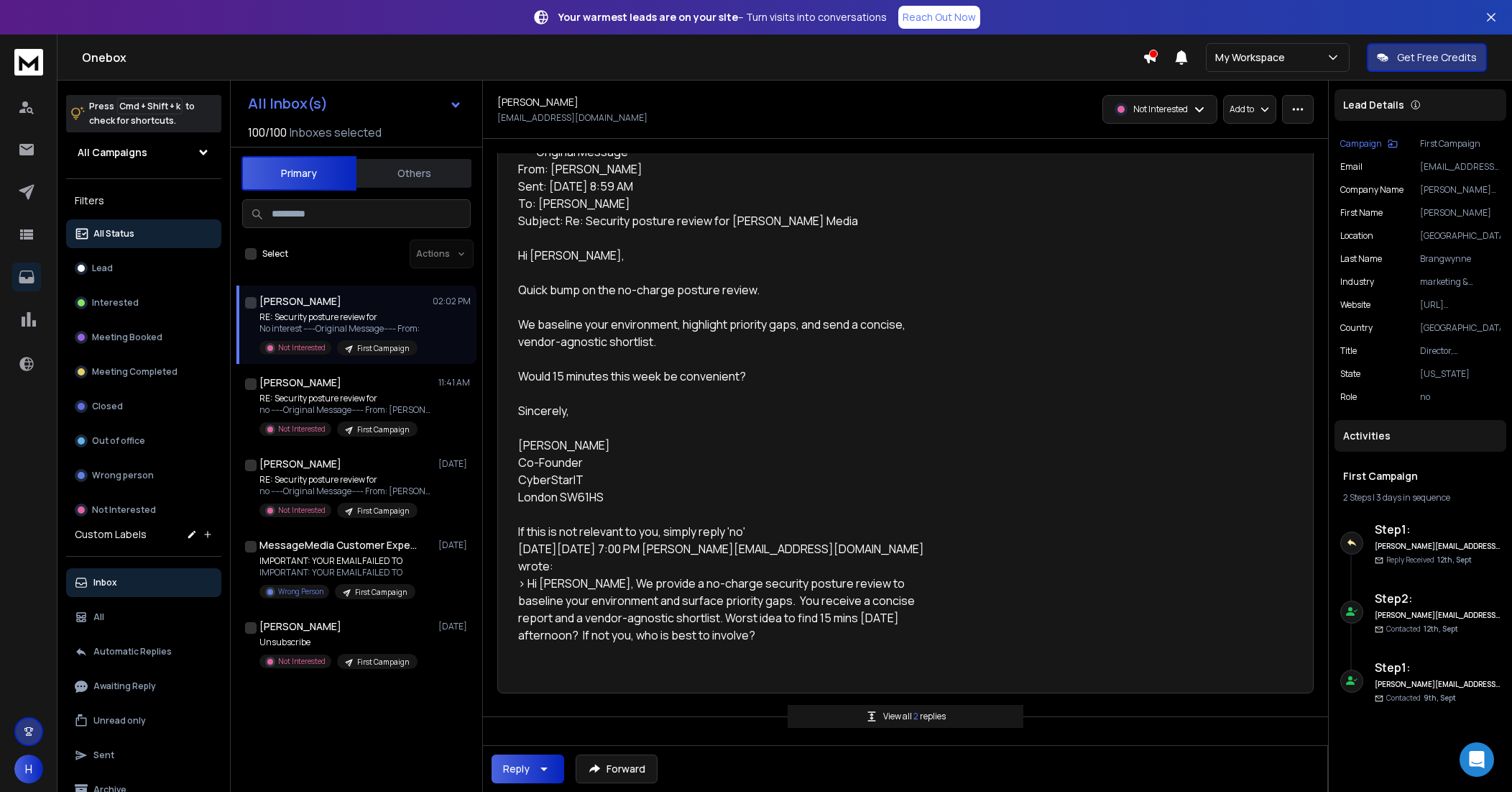
click at [398, 171] on button "Others" at bounding box center [414, 174] width 115 height 32
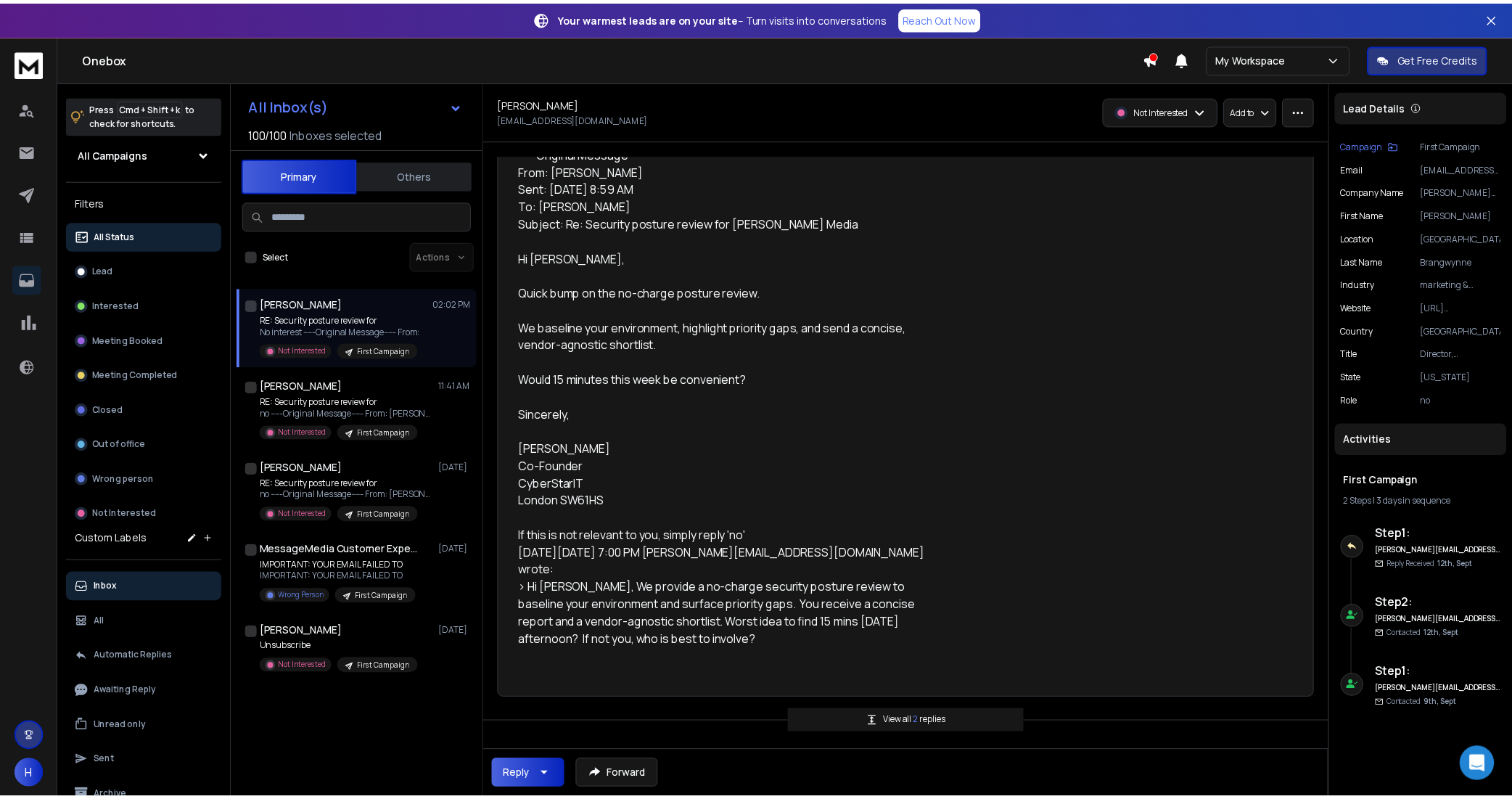
scroll to position [0, 0]
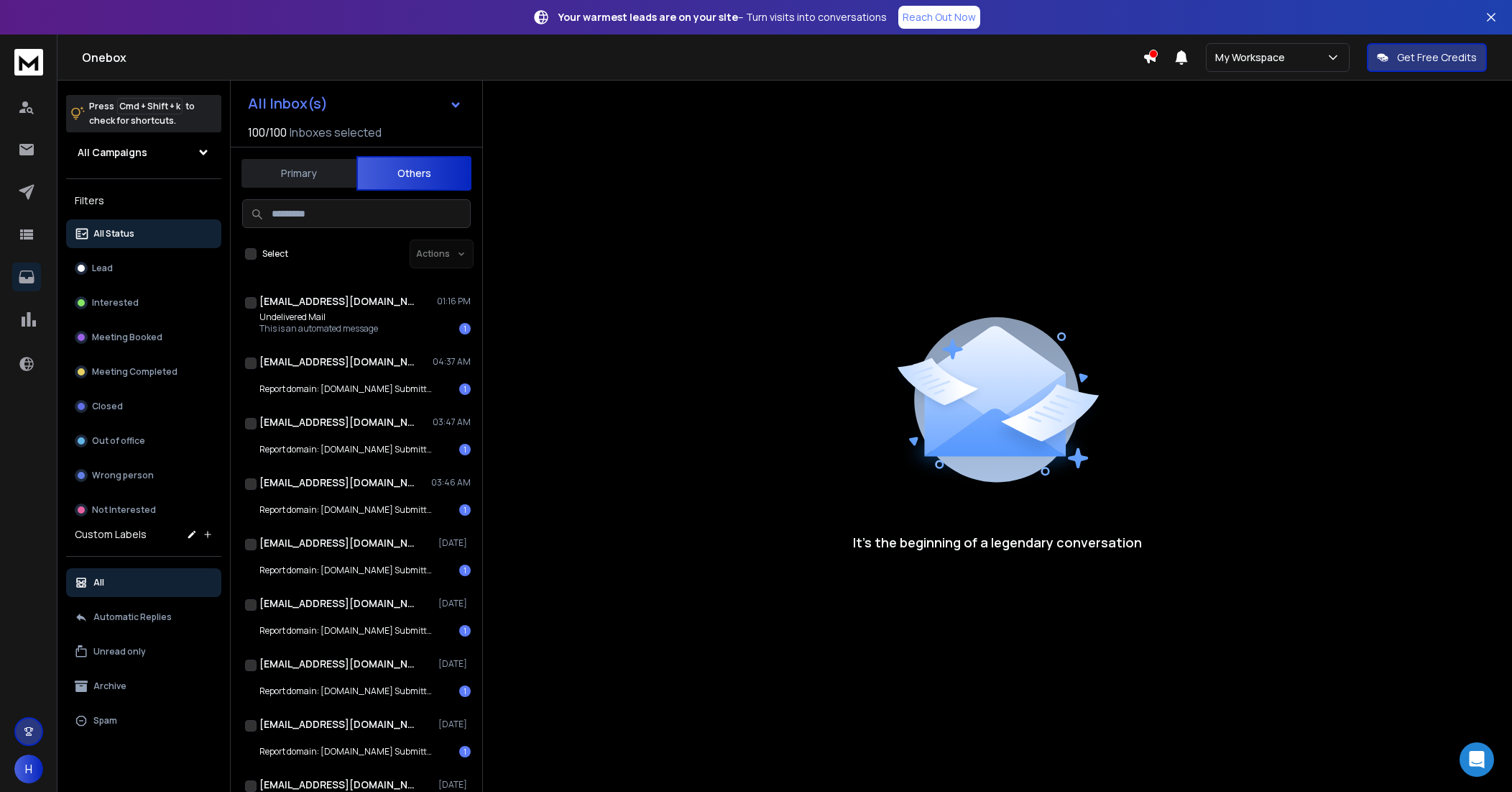
click at [312, 173] on button "Primary" at bounding box center [299, 174] width 115 height 32
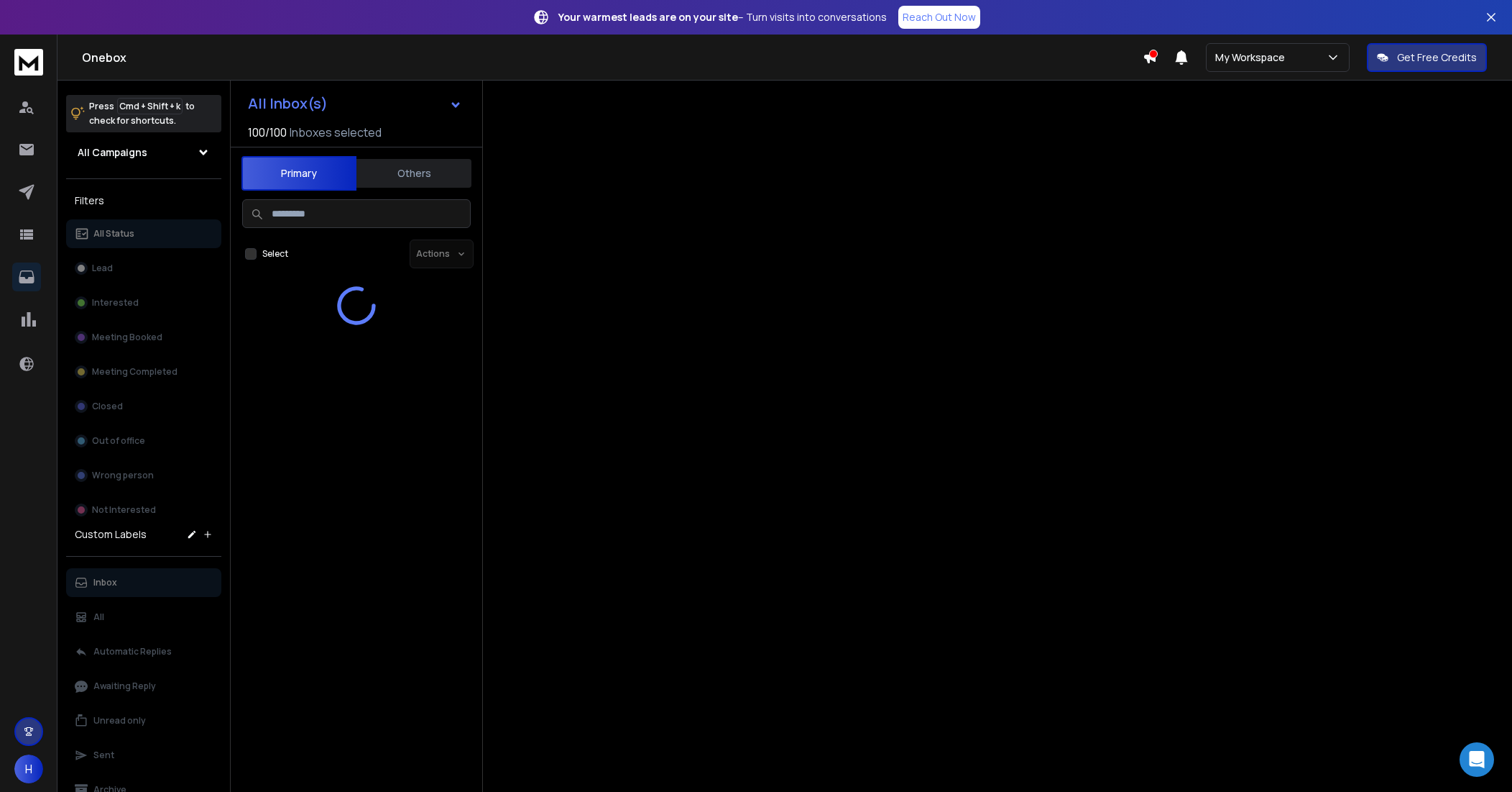
click at [389, 178] on button "Others" at bounding box center [414, 174] width 115 height 32
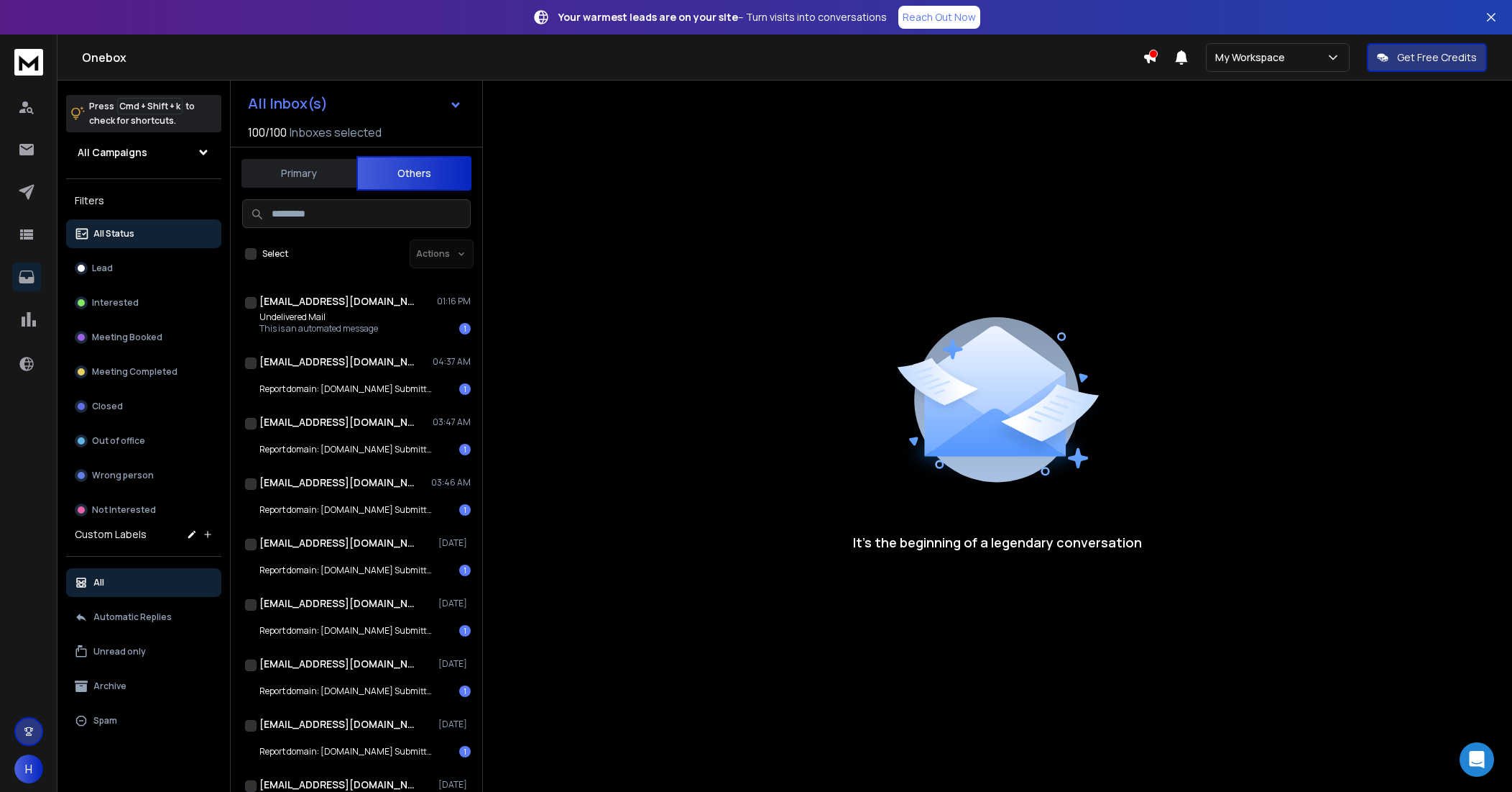
click at [296, 178] on button "Primary" at bounding box center [299, 174] width 115 height 32
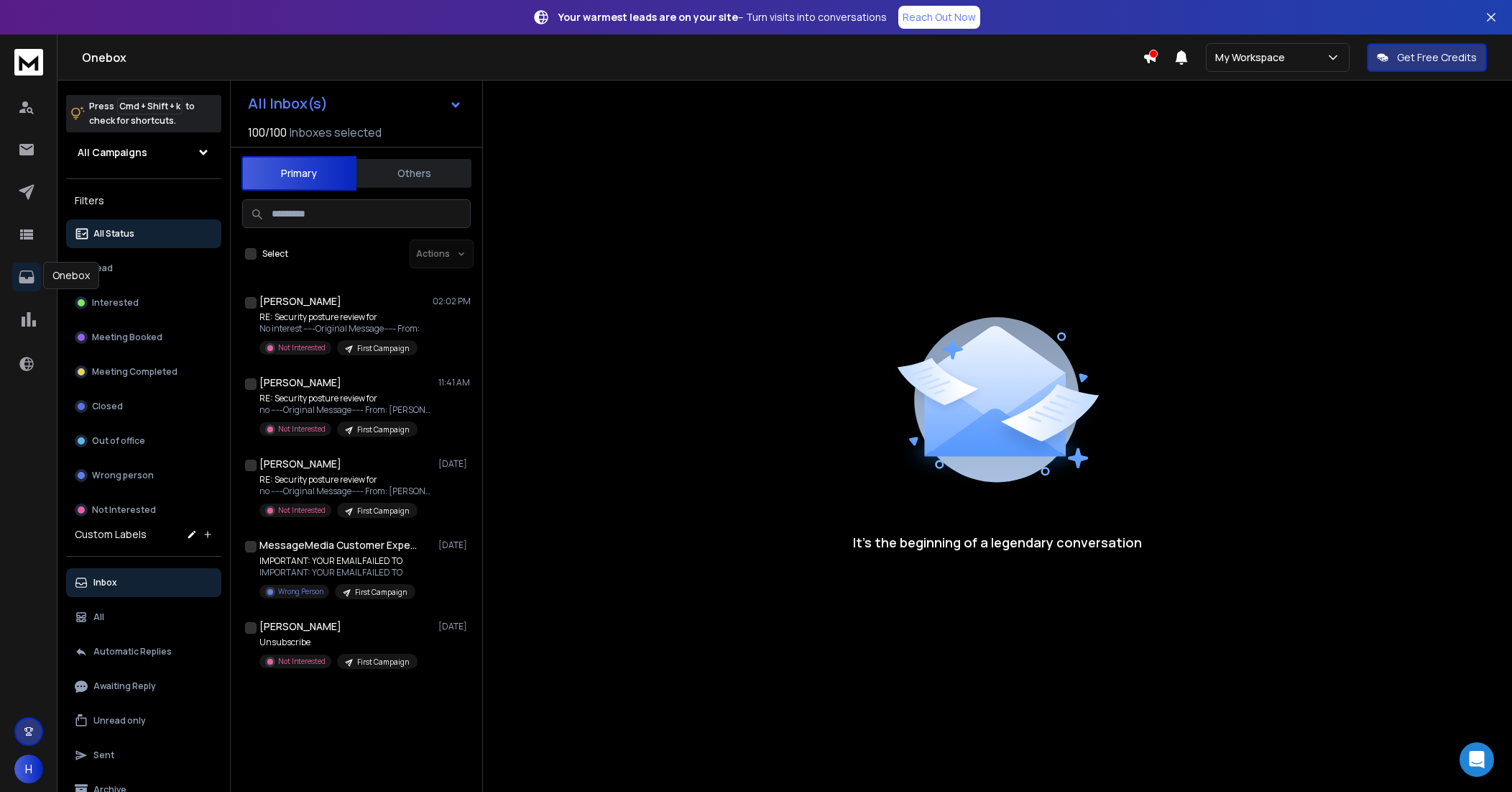
click at [25, 278] on icon at bounding box center [27, 277] width 15 height 13
click at [31, 198] on icon at bounding box center [27, 192] width 17 height 17
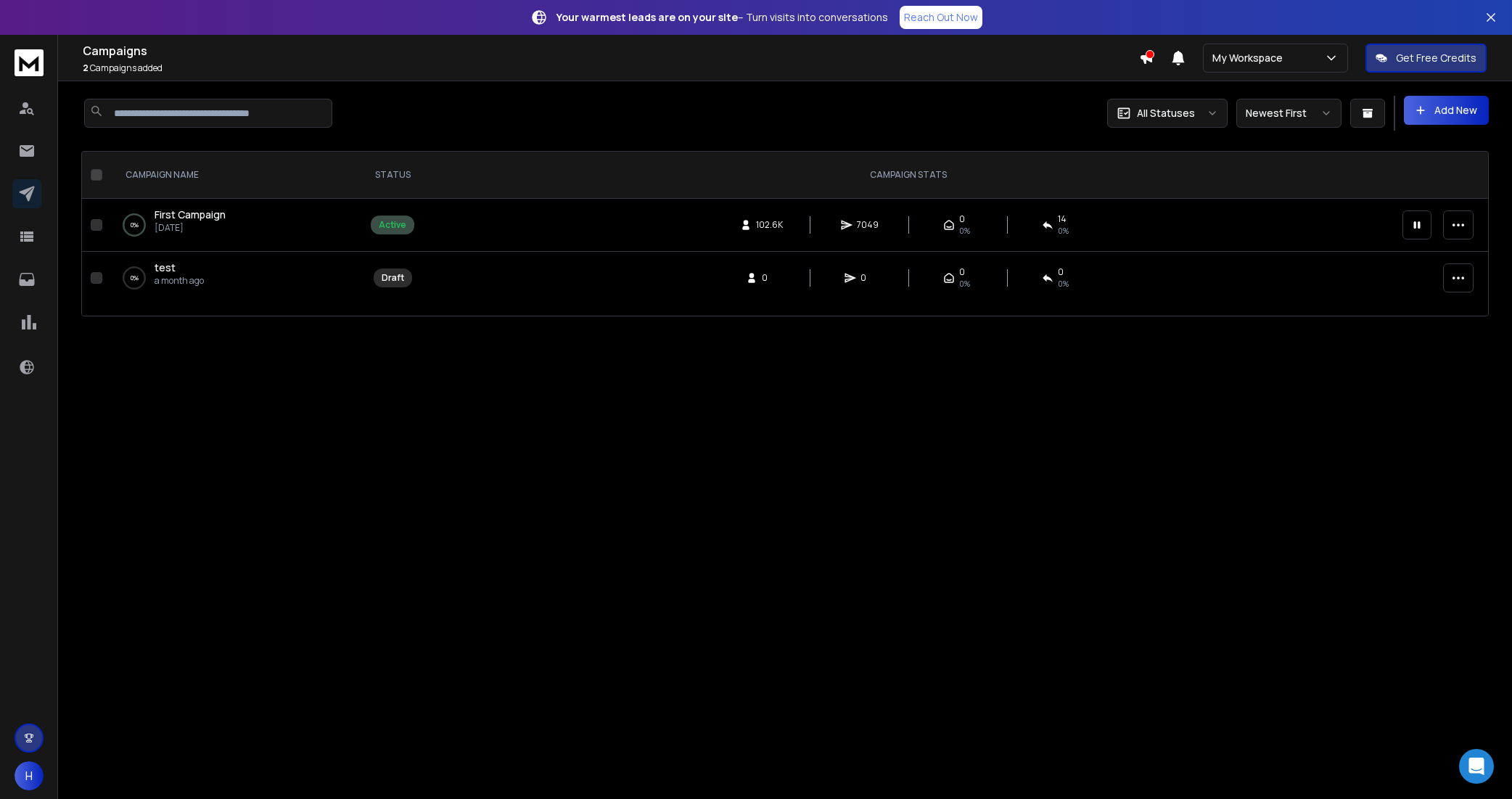
click at [656, 228] on div "102.6K 7049 0 0% 14 0 %" at bounding box center [908, 225] width 953 height 23
